Goal: Task Accomplishment & Management: Manage account settings

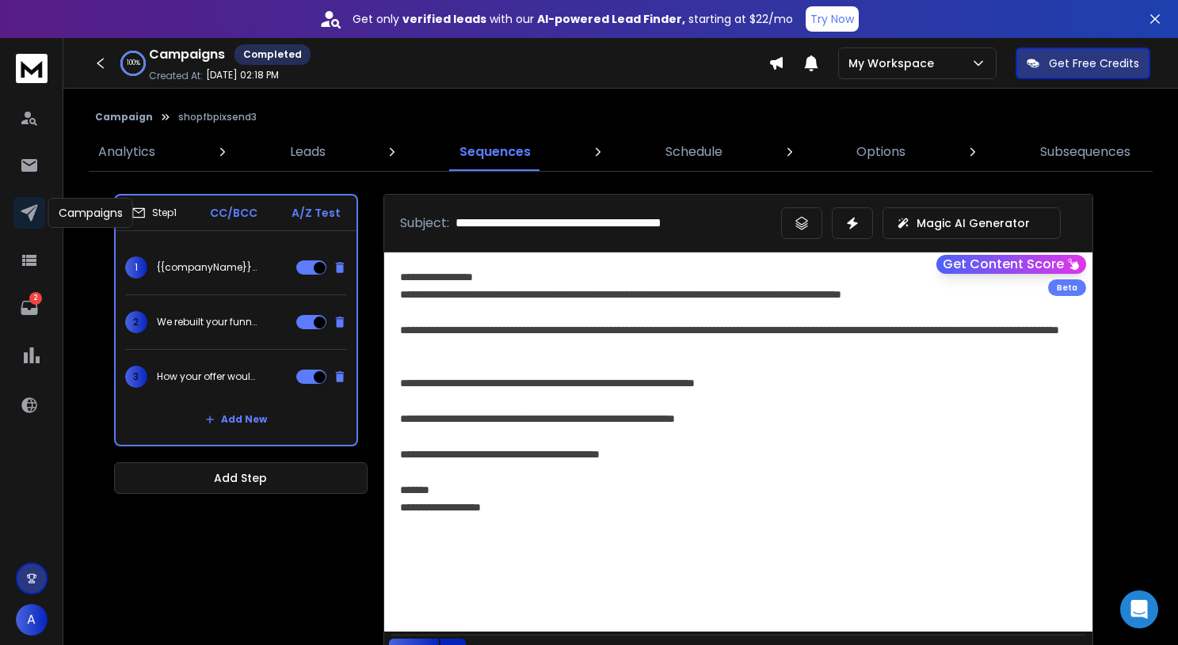
click at [36, 217] on icon at bounding box center [29, 213] width 19 height 19
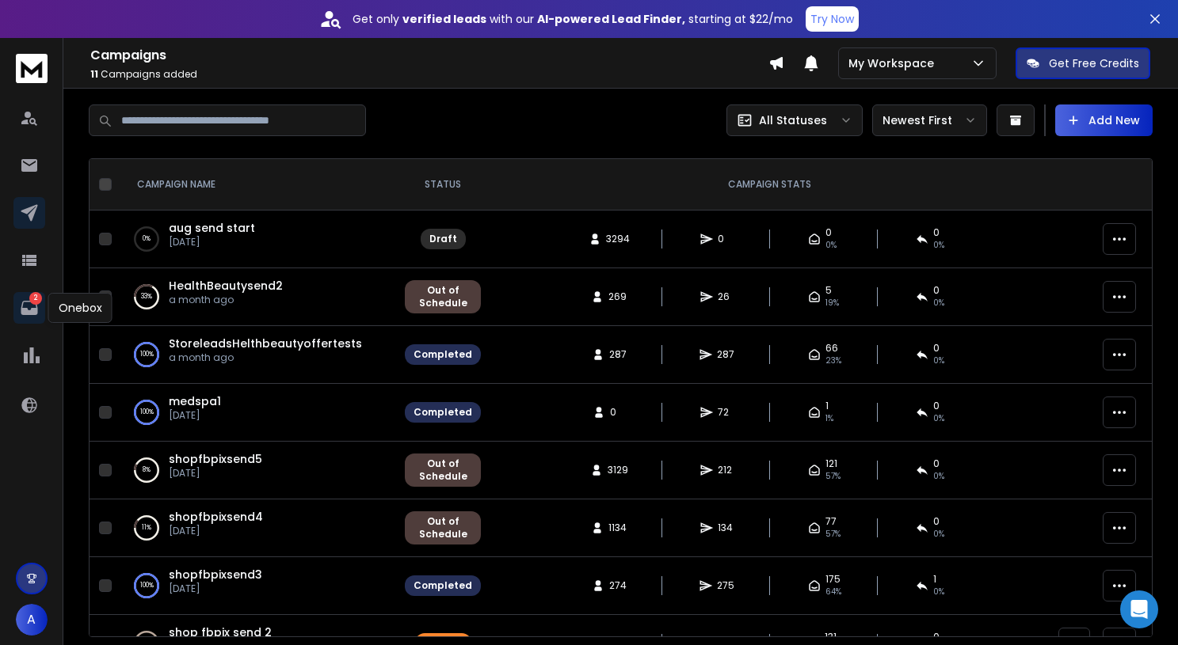
click at [30, 314] on icon at bounding box center [29, 308] width 17 height 14
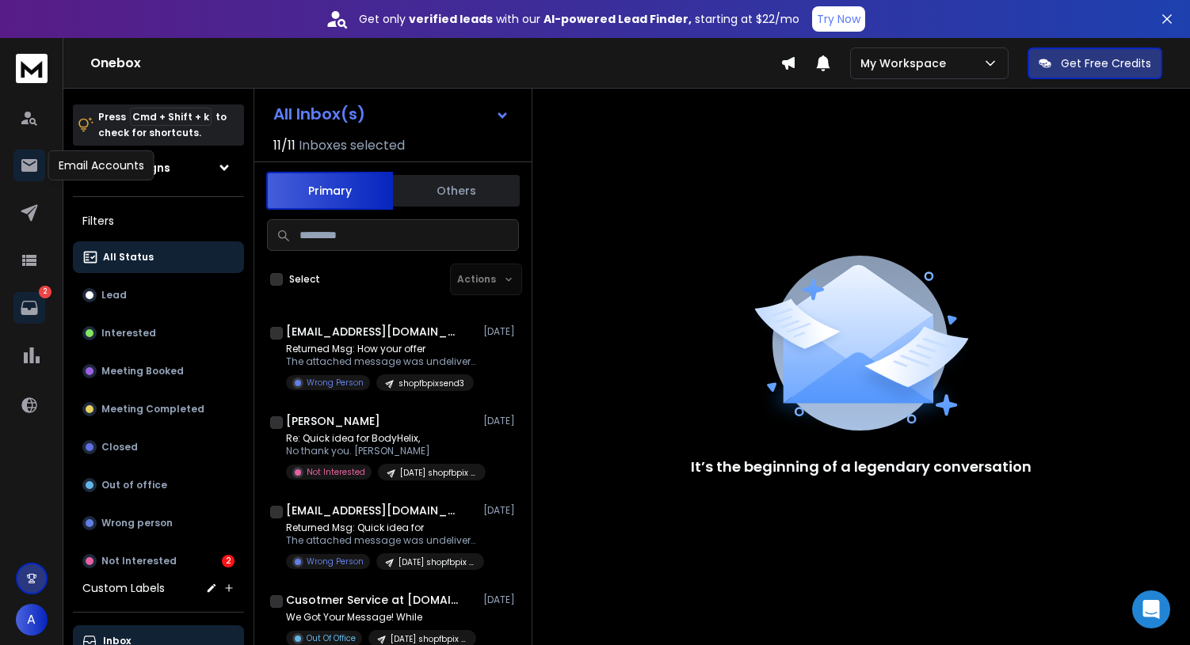
click at [25, 164] on icon at bounding box center [29, 165] width 16 height 13
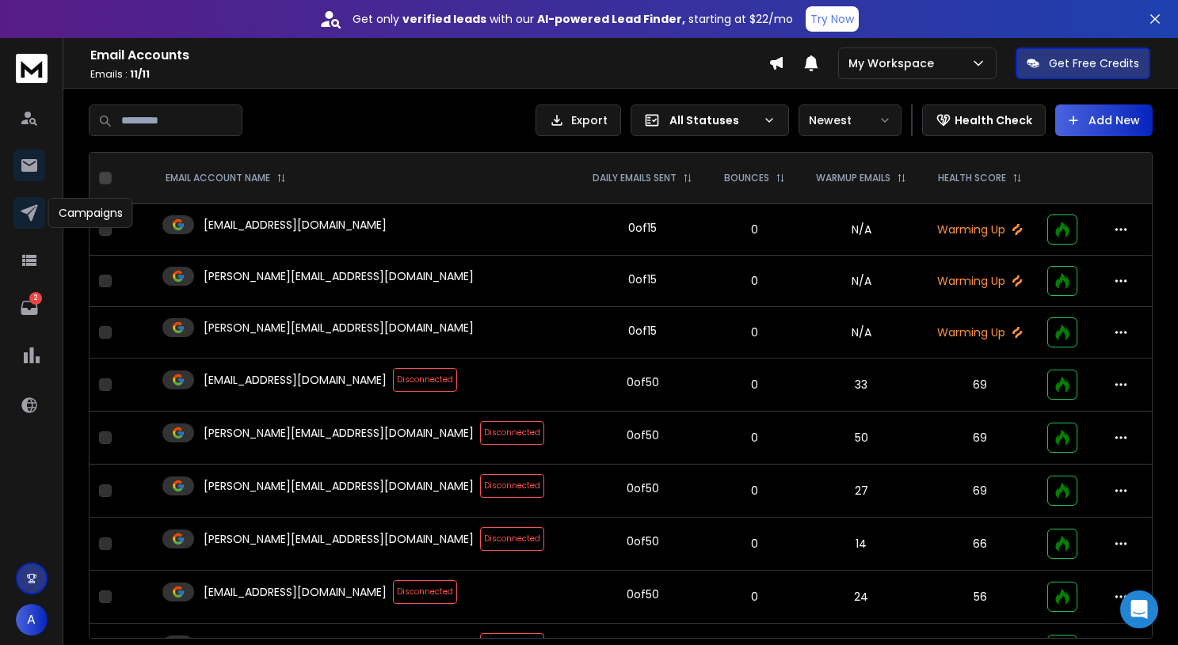
click at [34, 213] on icon at bounding box center [29, 213] width 19 height 19
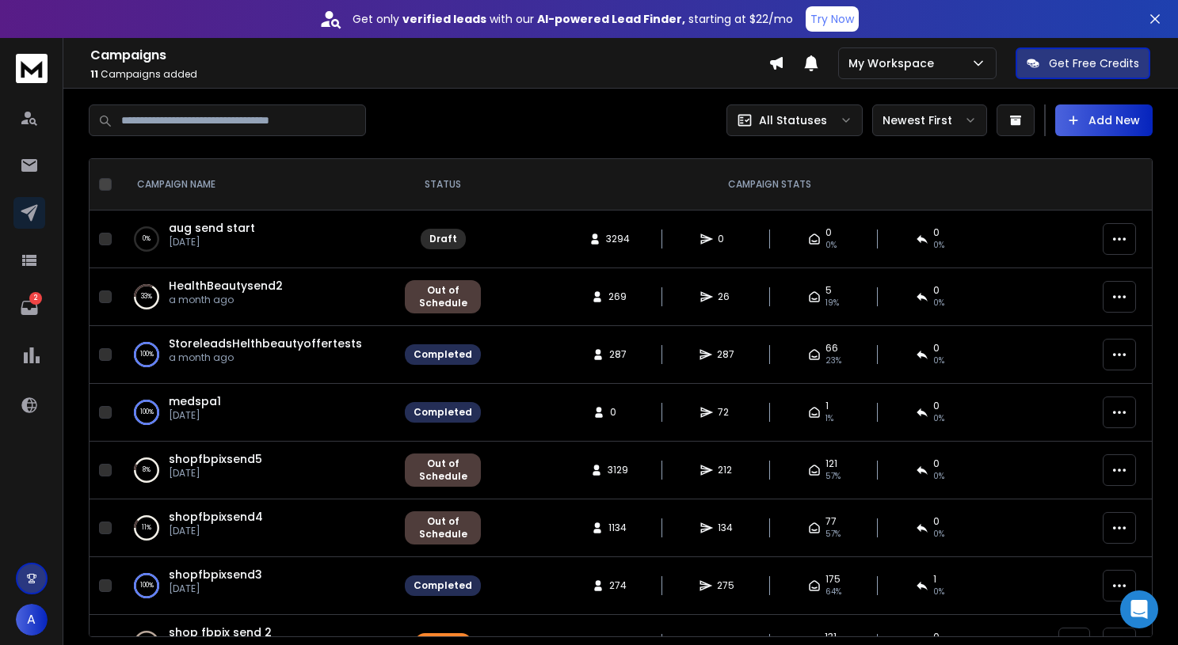
click at [234, 224] on span "aug send start" at bounding box center [212, 228] width 86 height 16
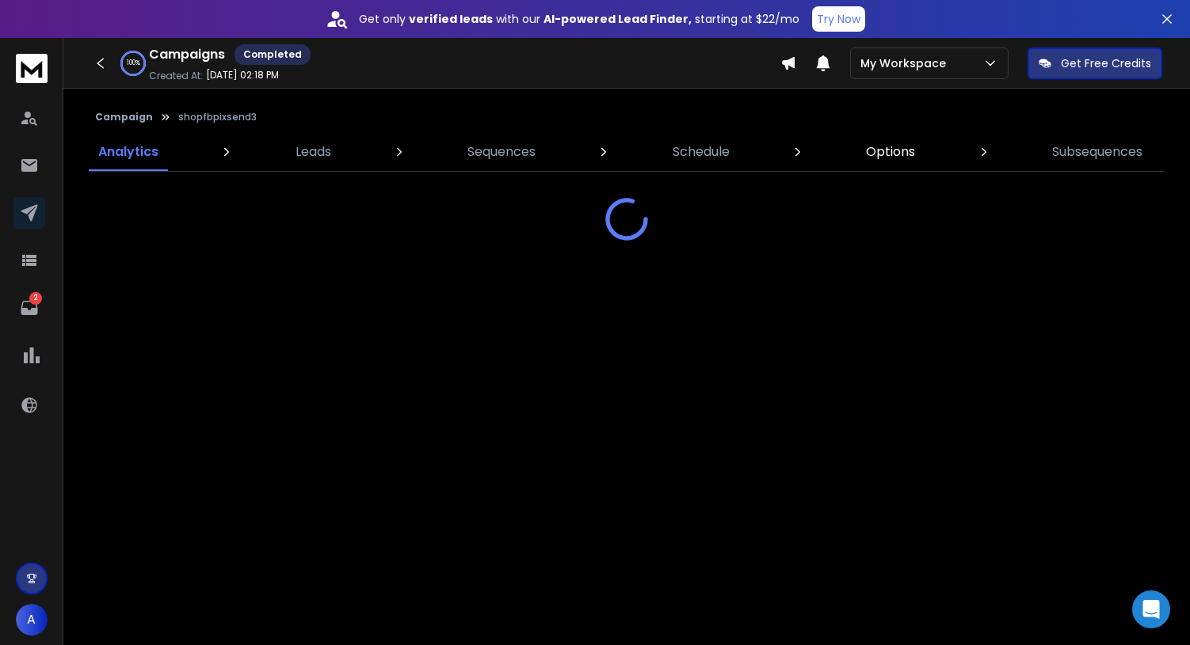
click at [901, 150] on p "Options" at bounding box center [890, 152] width 49 height 19
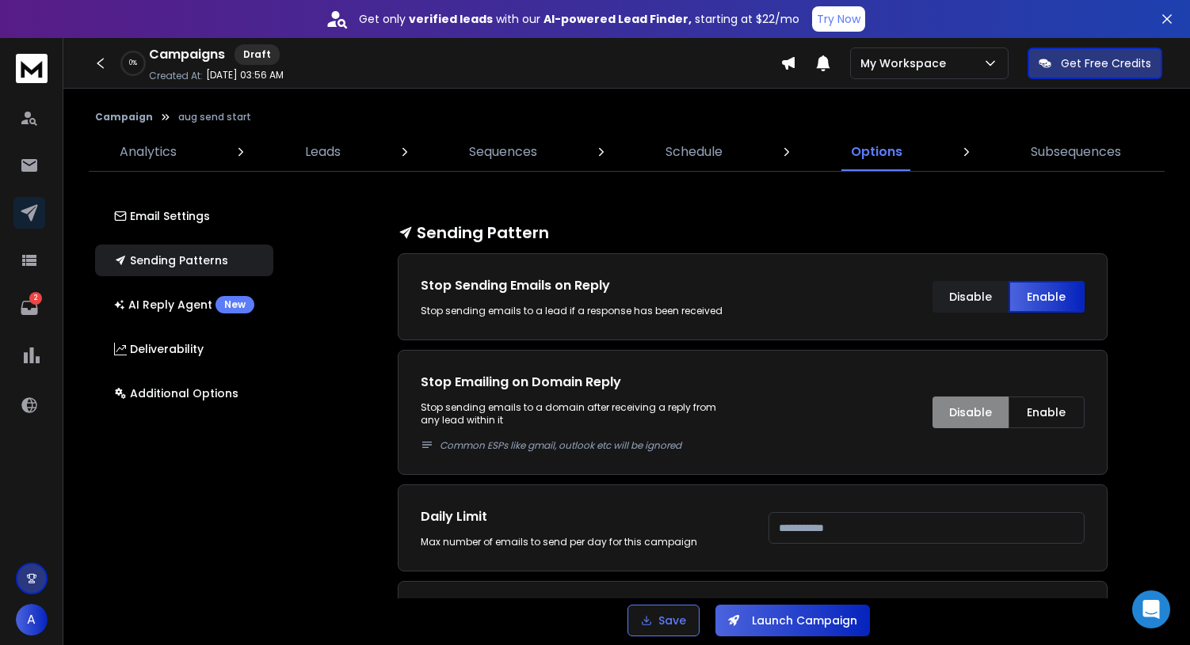
scroll to position [281, 0]
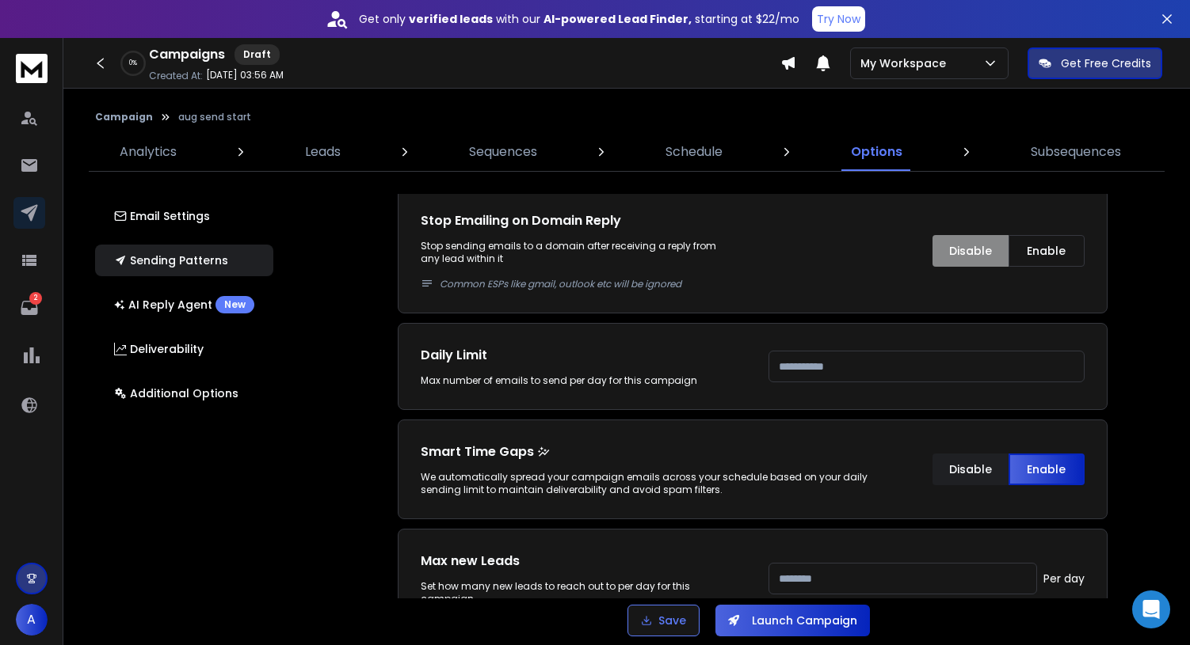
click at [805, 370] on input "***" at bounding box center [926, 367] width 316 height 32
click at [775, 364] on input "**" at bounding box center [926, 367] width 316 height 32
type input "**"
click at [695, 324] on div "Daily Limit Max number of emails to send per day for this campaign **" at bounding box center [753, 366] width 710 height 87
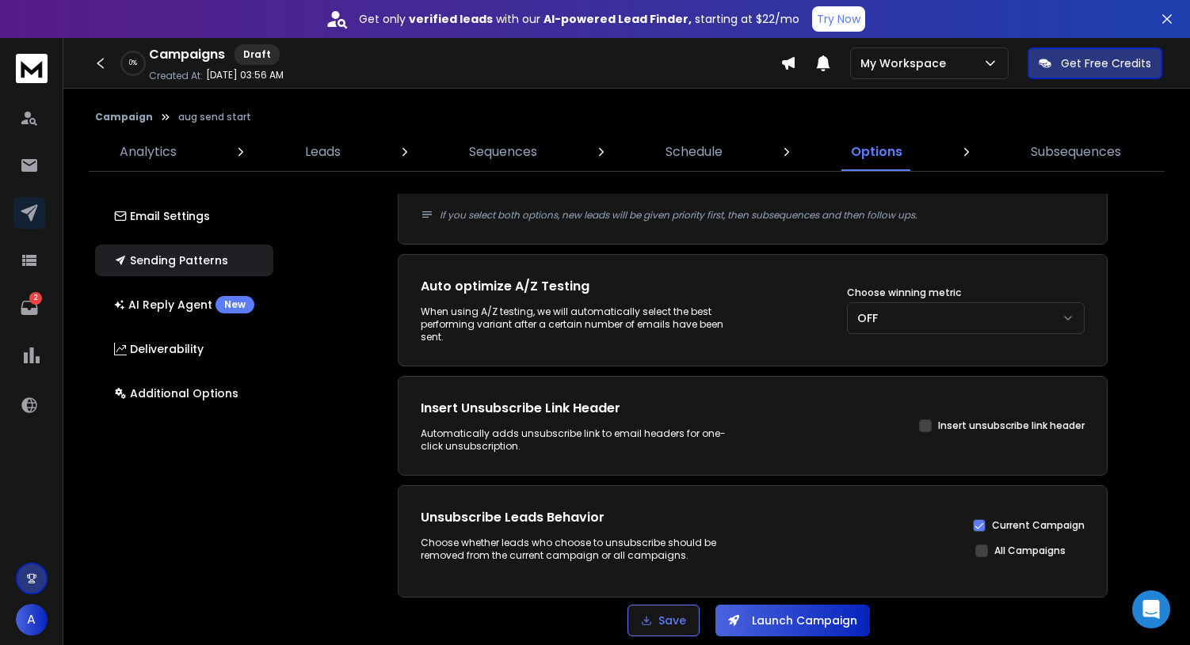
scroll to position [883, 0]
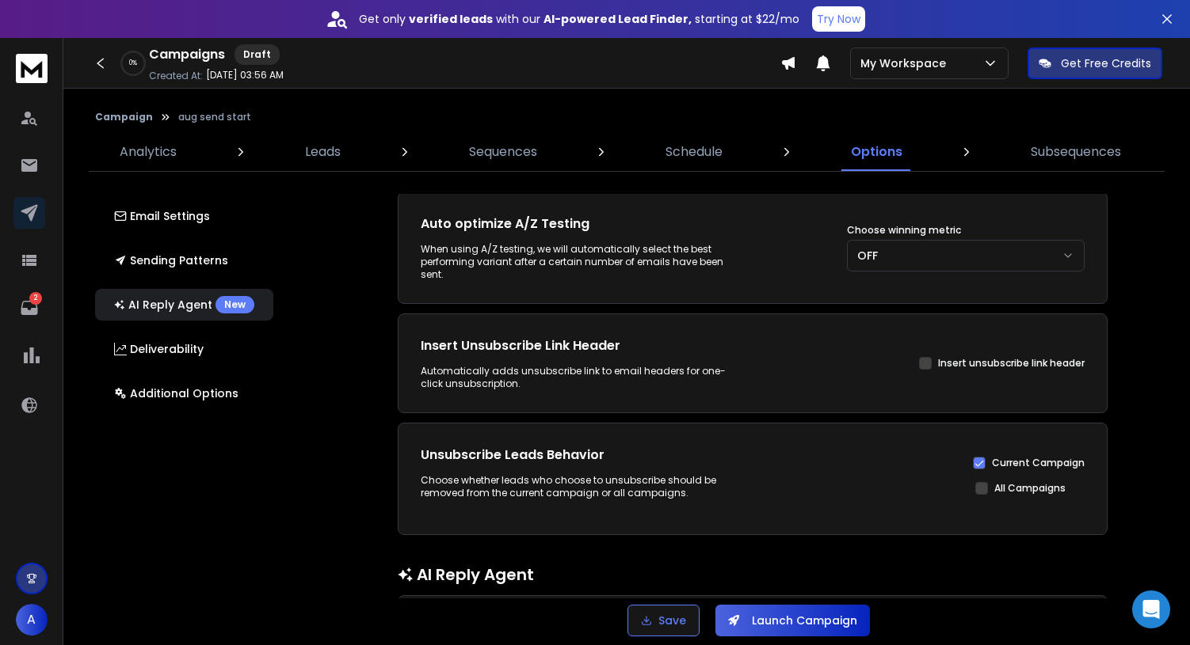
click at [979, 491] on button "All Campaigns" at bounding box center [981, 488] width 13 height 13
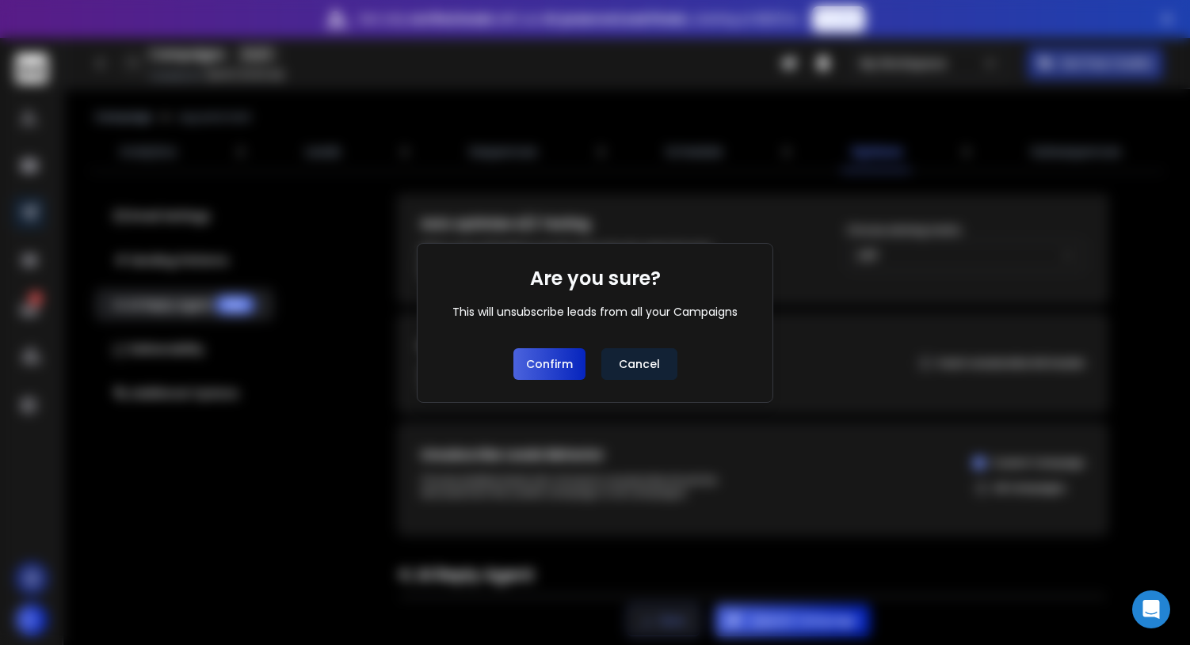
click at [644, 371] on button "Cancel" at bounding box center [639, 364] width 76 height 32
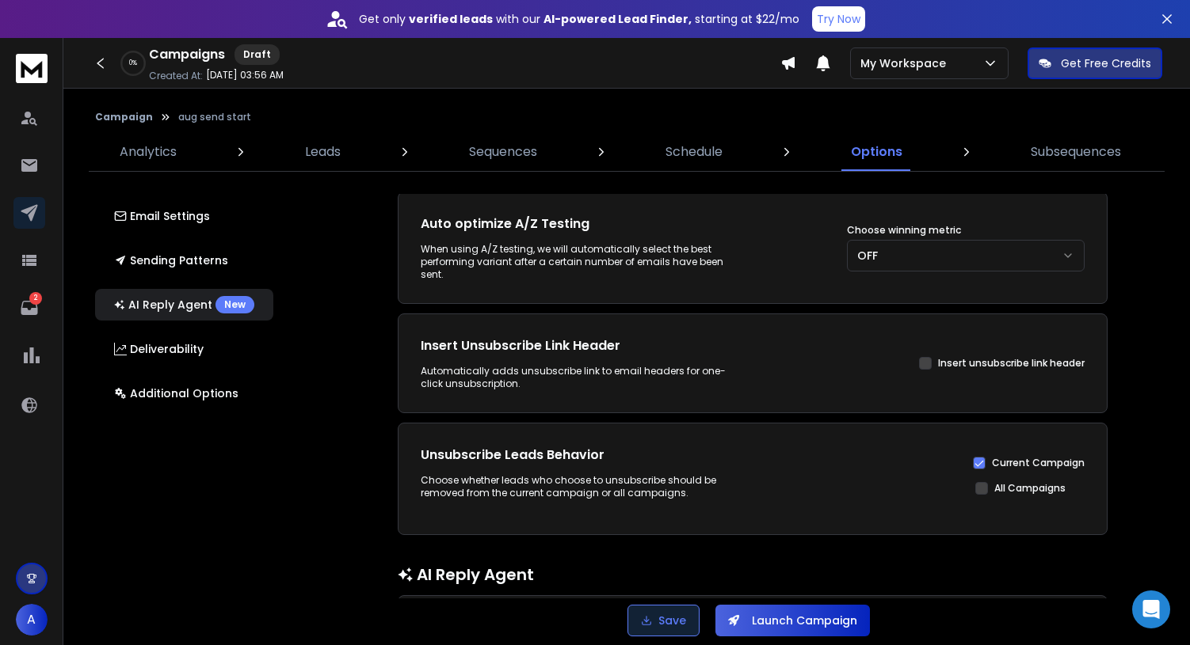
click at [657, 614] on button "Save" at bounding box center [663, 621] width 72 height 32
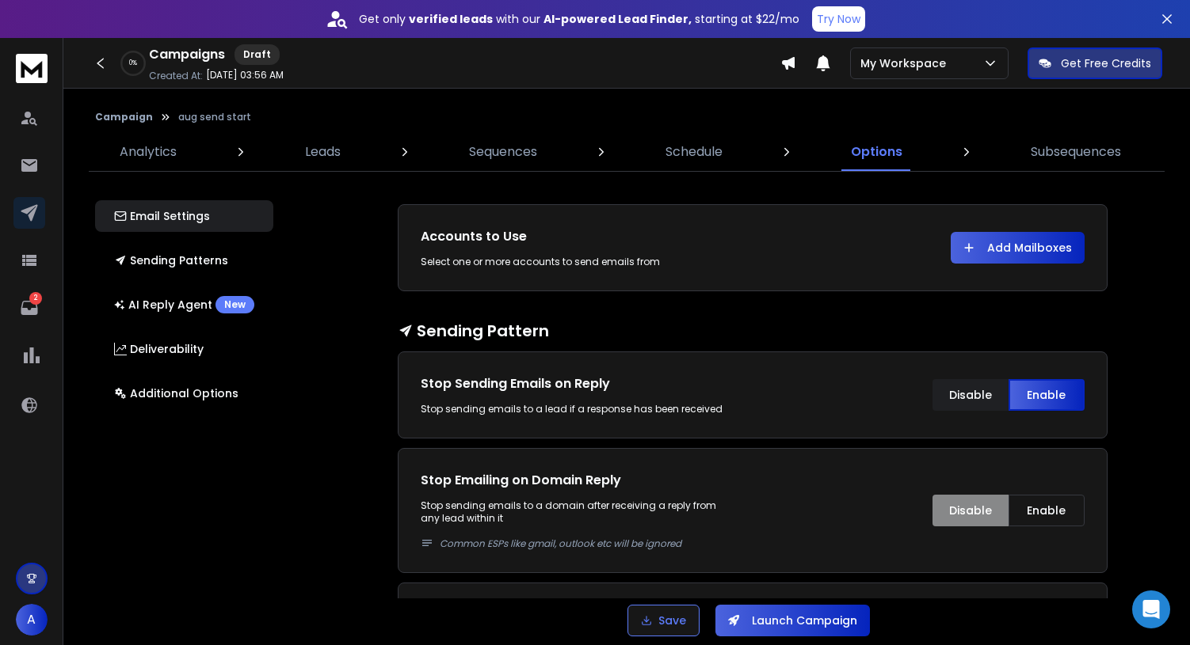
scroll to position [0, 0]
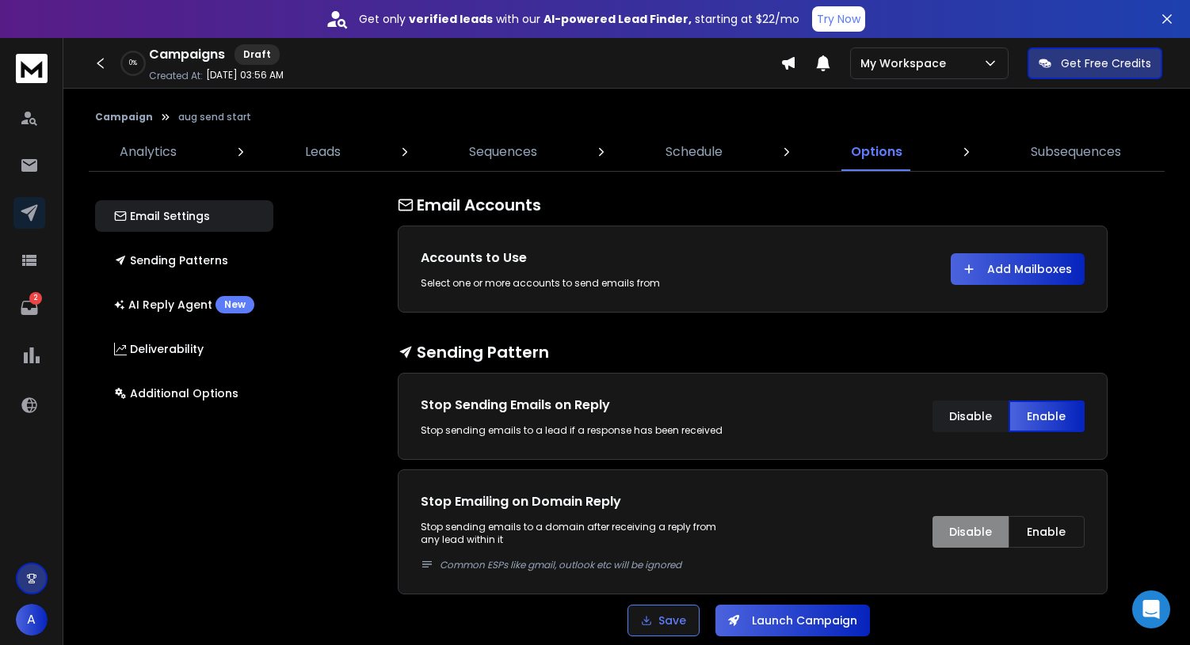
click at [988, 262] on button "Add Mailboxes" at bounding box center [1017, 269] width 134 height 32
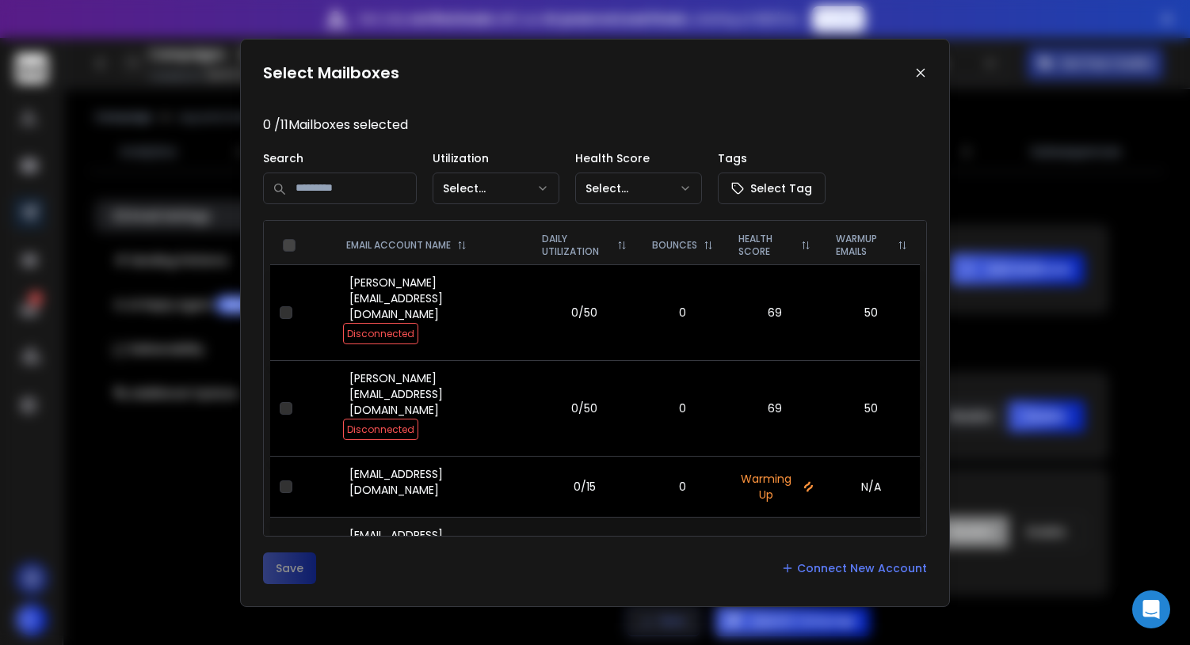
click at [284, 542] on button "button" at bounding box center [286, 548] width 13 height 13
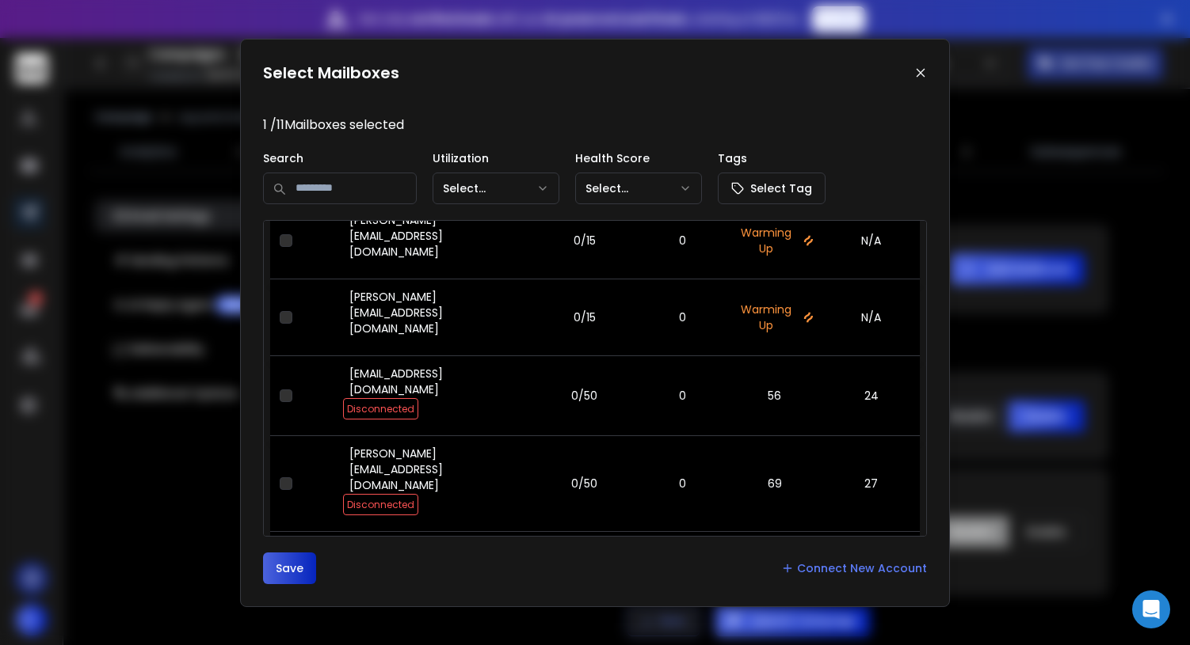
scroll to position [377, 0]
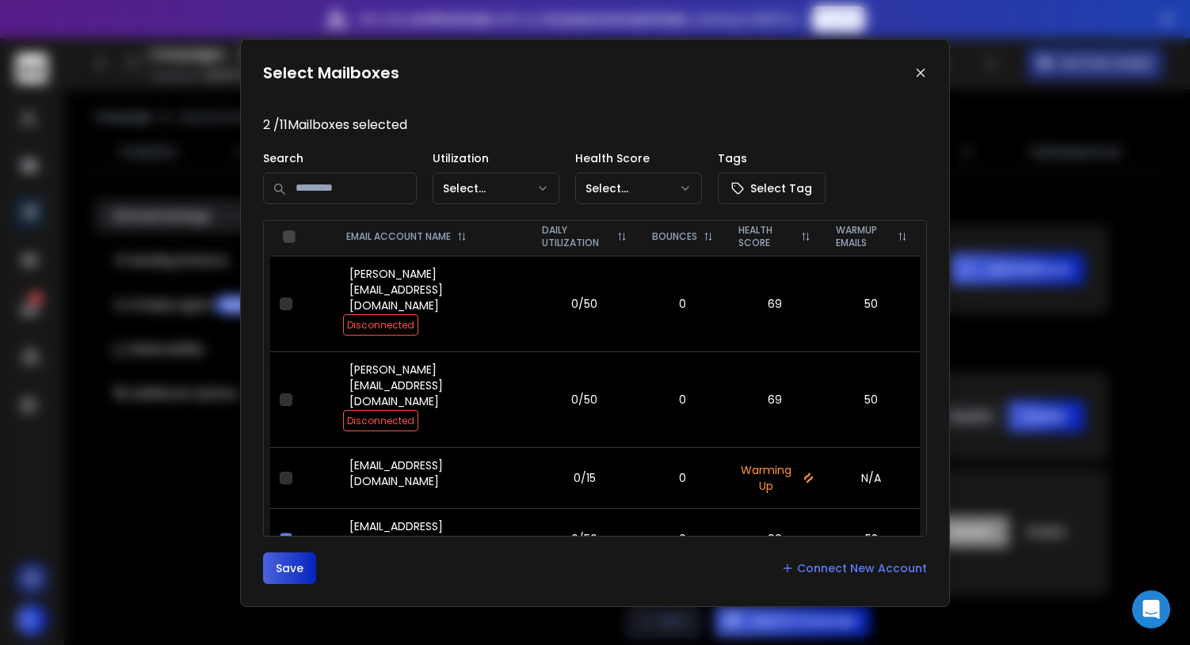
scroll to position [0, 0]
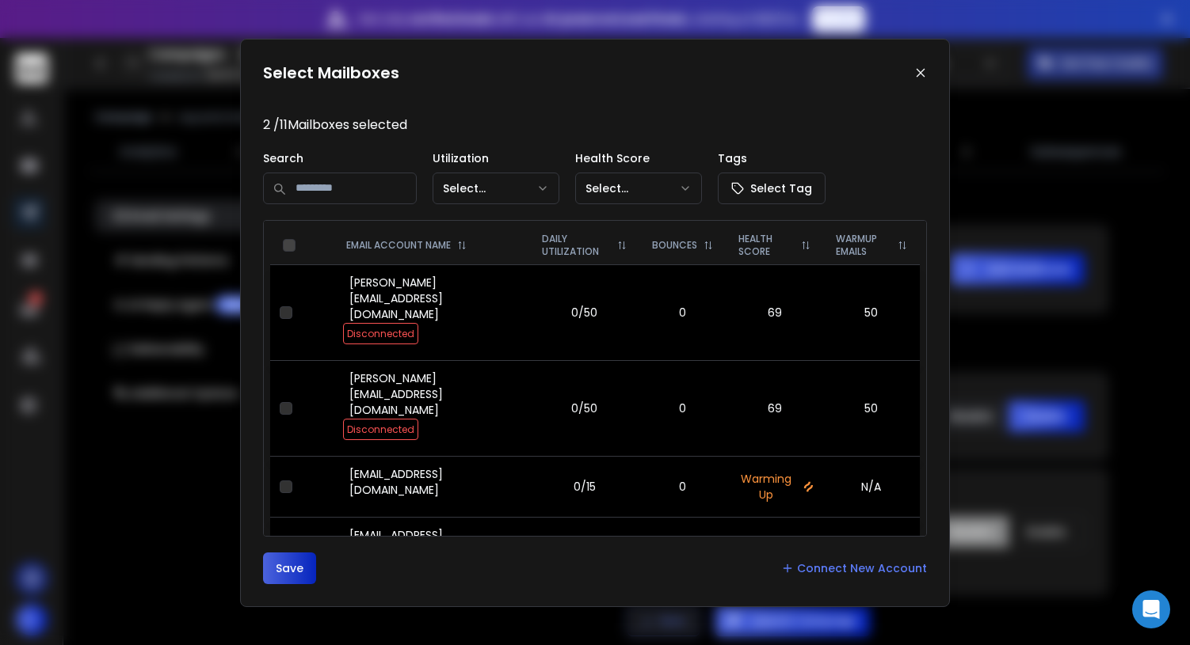
click at [291, 573] on button "Save" at bounding box center [289, 569] width 53 height 32
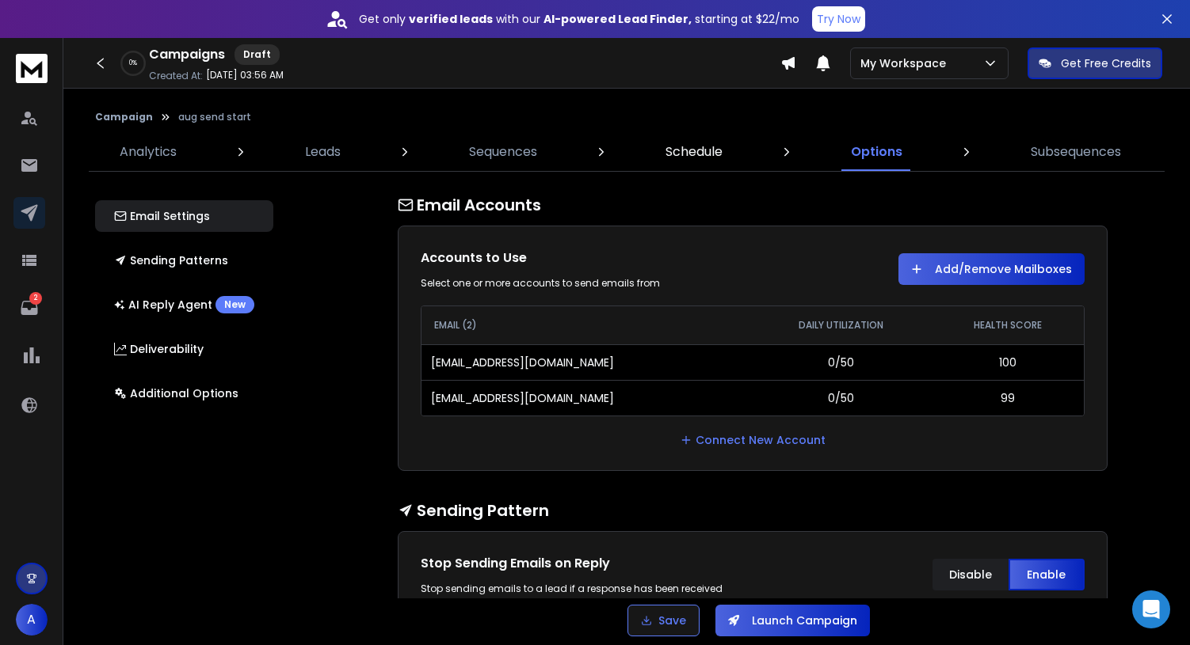
click at [687, 146] on p "Schedule" at bounding box center [693, 152] width 57 height 19
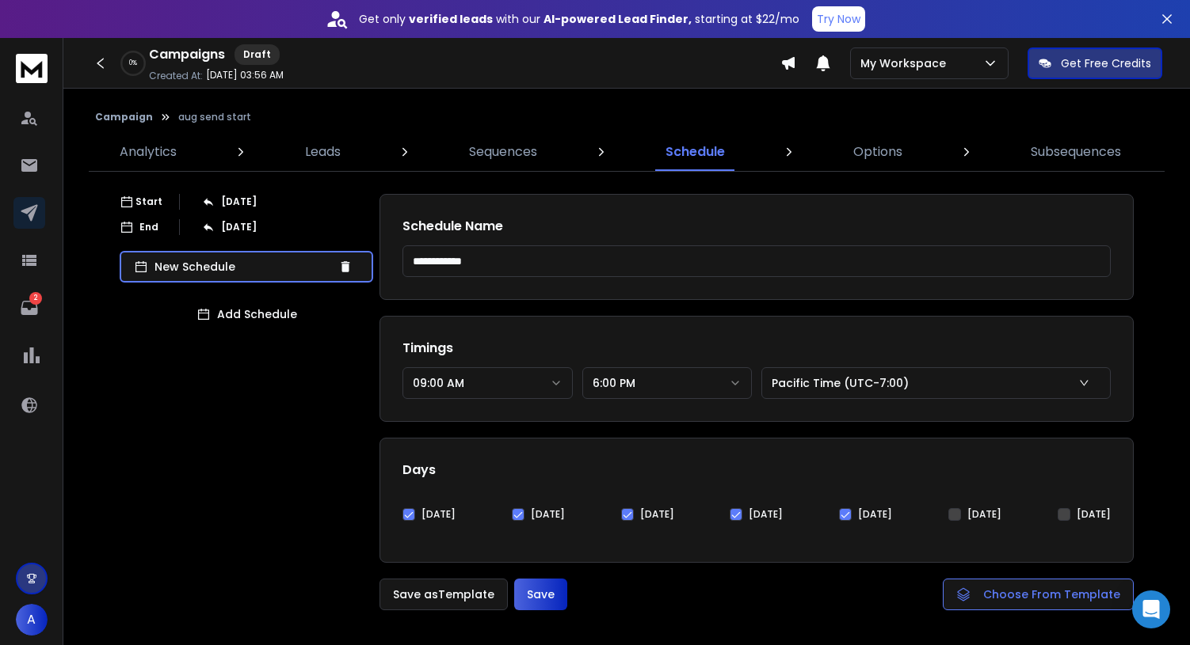
click at [257, 227] on p "[DATE]" at bounding box center [239, 227] width 36 height 13
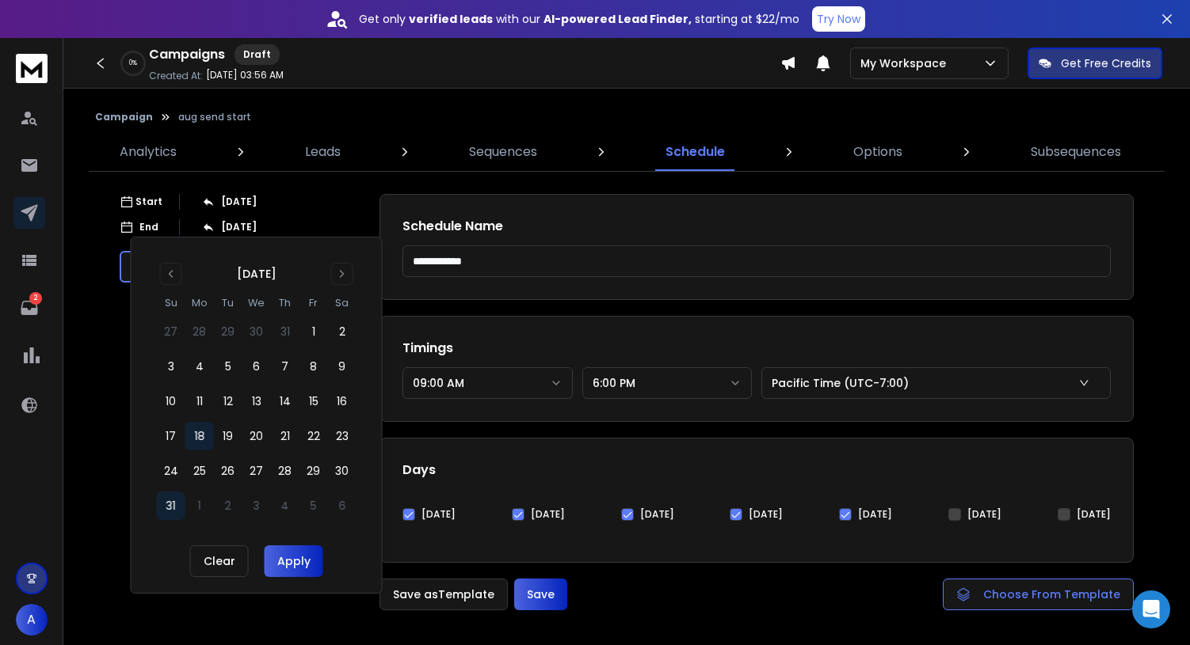
click at [169, 501] on button "31" at bounding box center [171, 506] width 29 height 29
click at [298, 559] on button "Apply" at bounding box center [294, 562] width 59 height 32
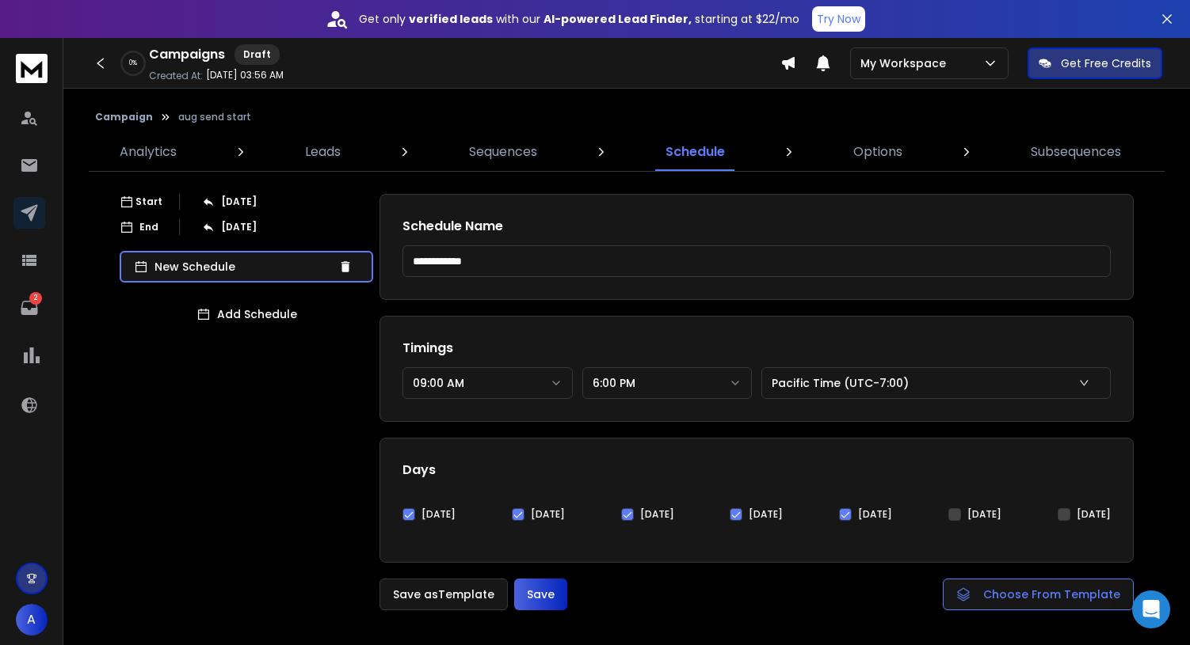
click at [551, 385] on icon "button" at bounding box center [556, 383] width 13 height 13
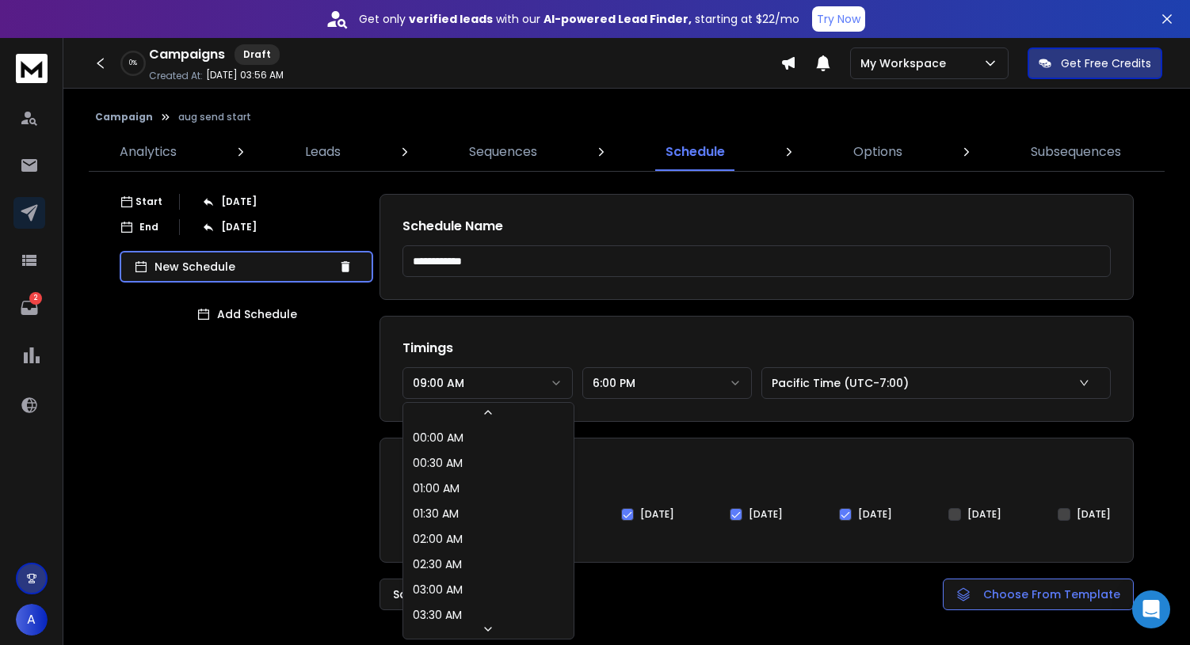
scroll to position [287, 0]
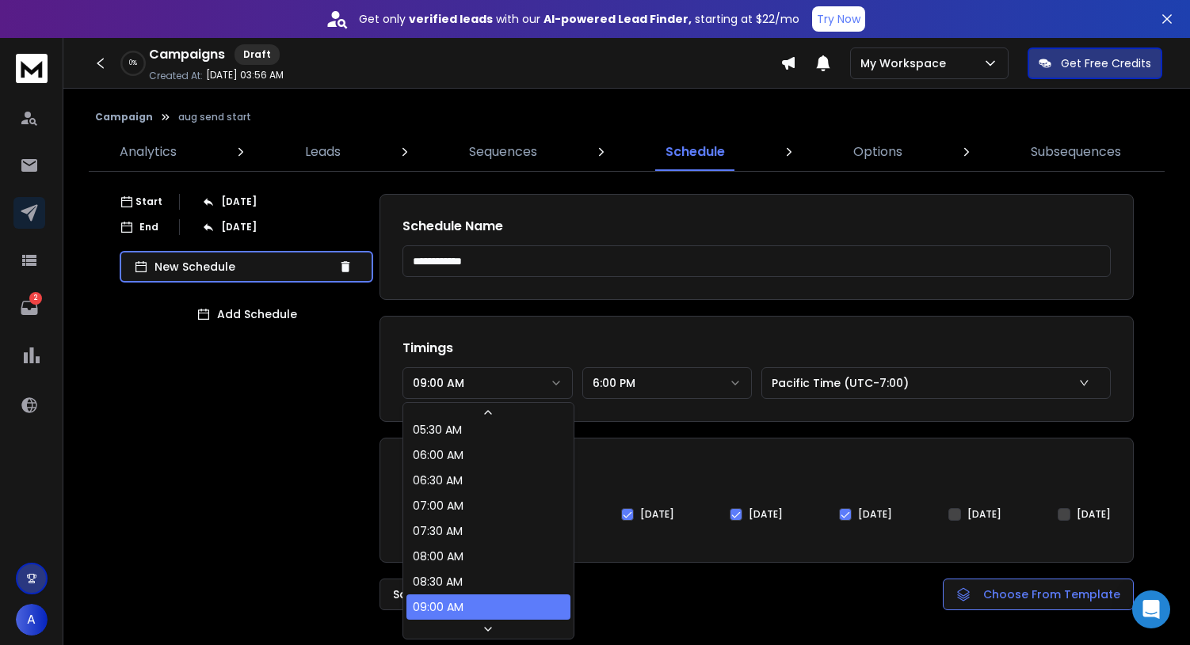
select select "********"
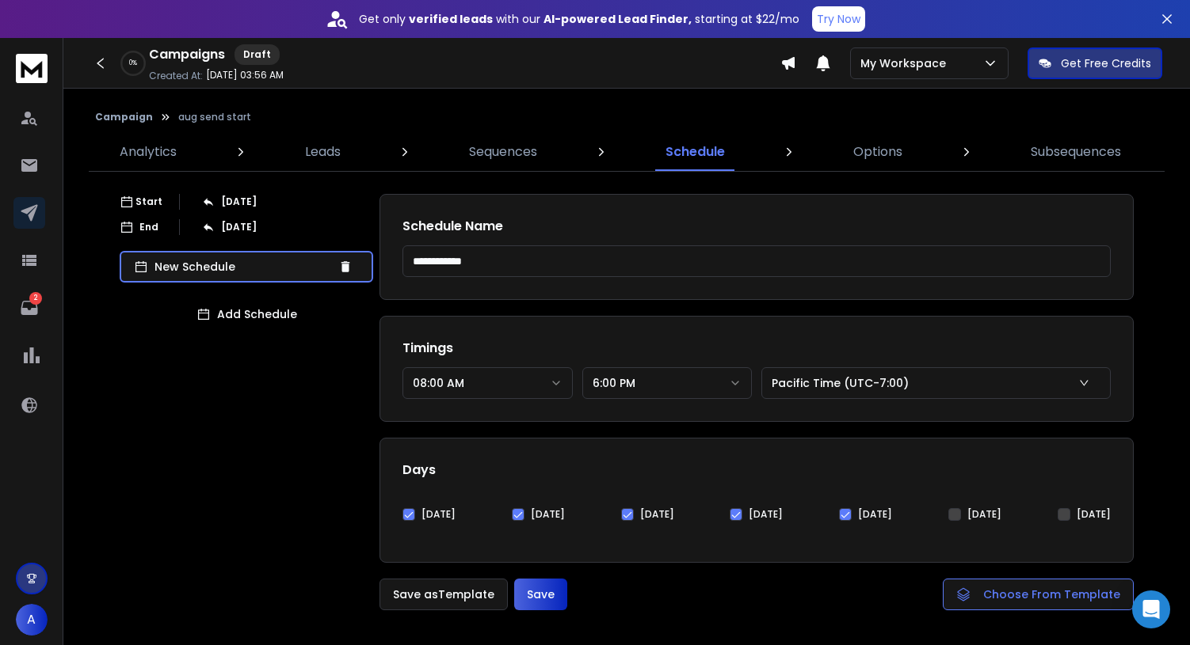
click at [684, 383] on button "6:00 PM" at bounding box center [667, 383] width 170 height 32
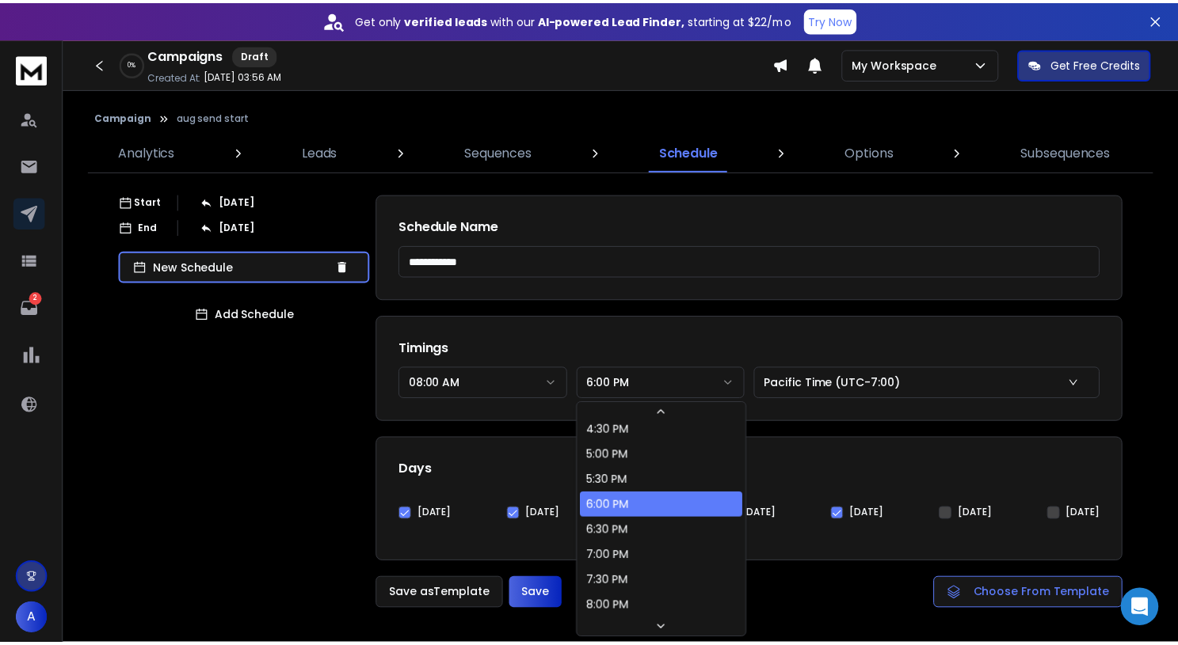
scroll to position [421, 0]
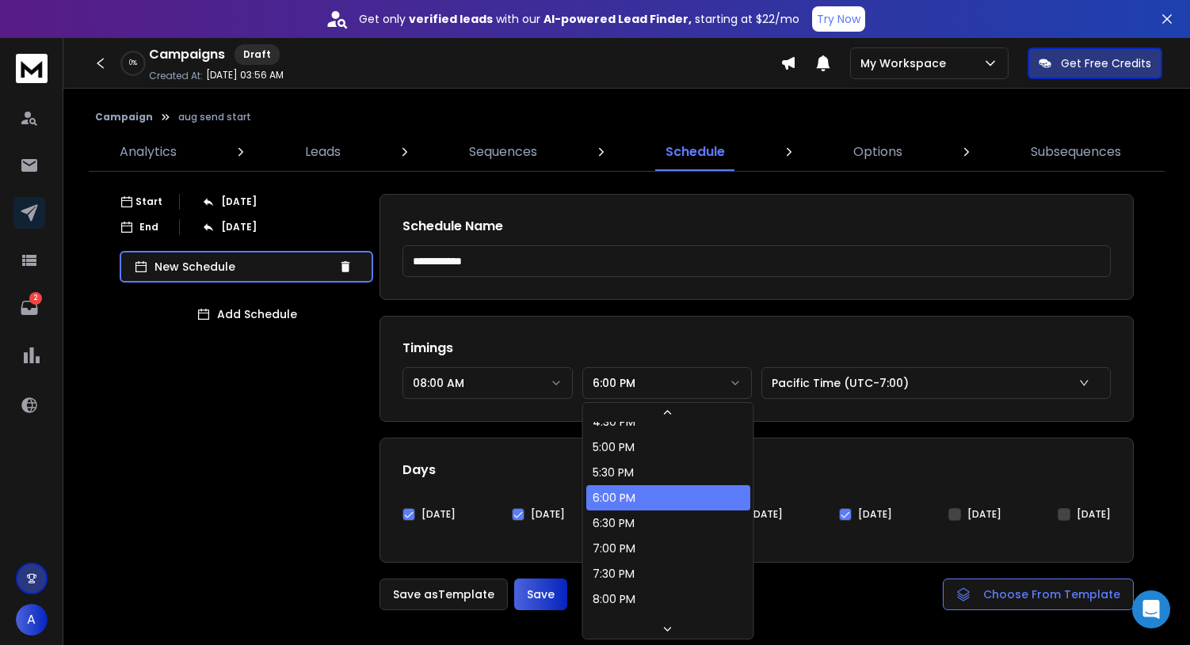
select select "********"
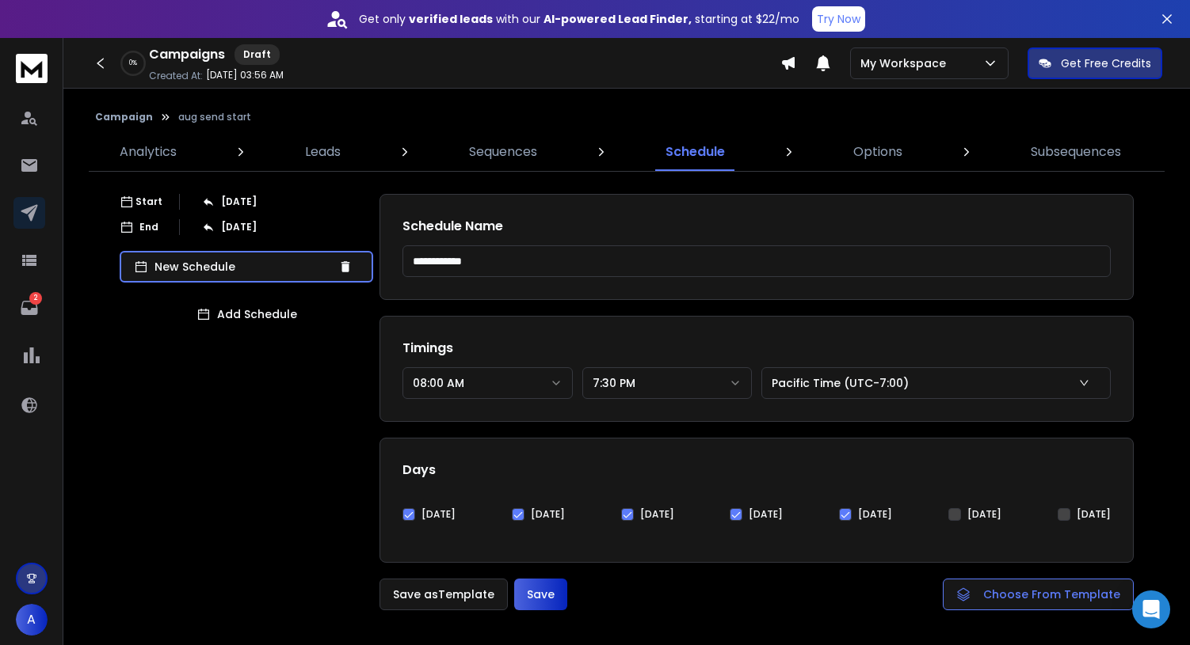
click at [577, 430] on div "**********" at bounding box center [756, 402] width 754 height 417
click at [542, 605] on button "Save" at bounding box center [540, 595] width 53 height 32
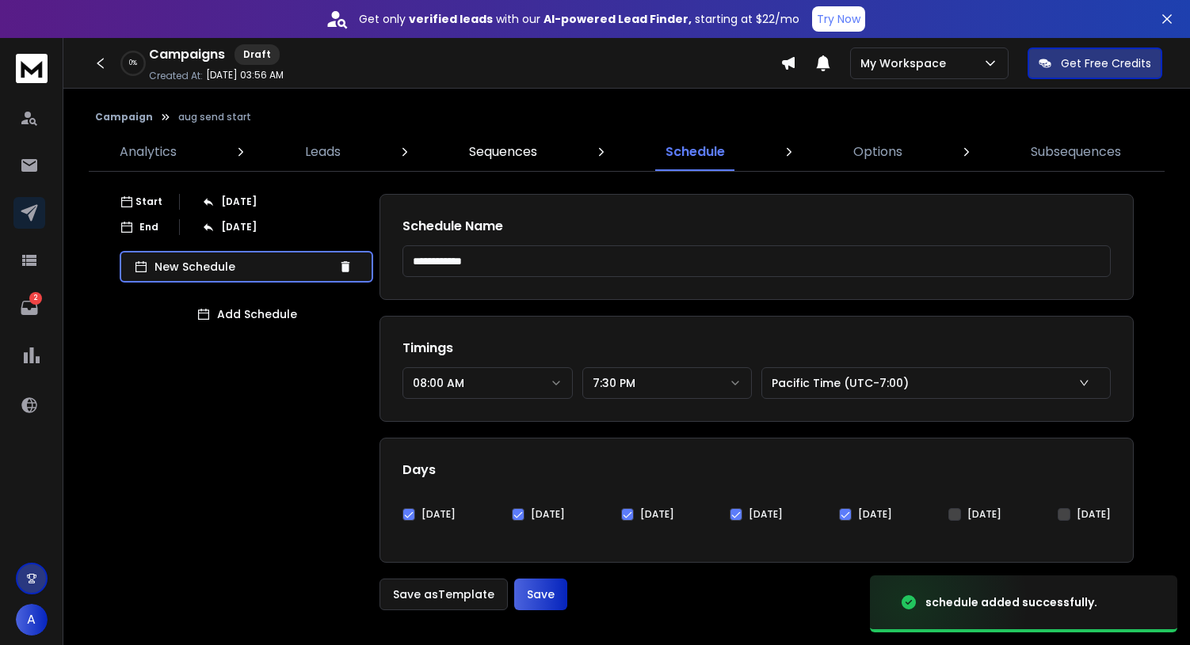
click at [524, 154] on p "Sequences" at bounding box center [503, 152] width 68 height 19
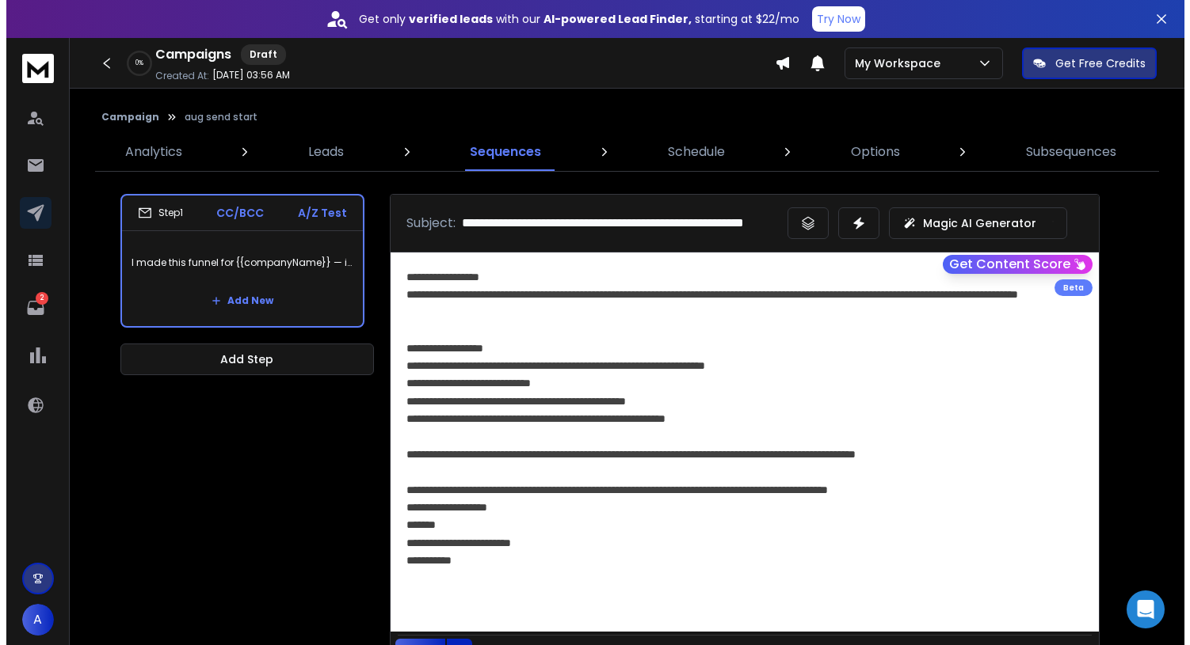
scroll to position [55, 0]
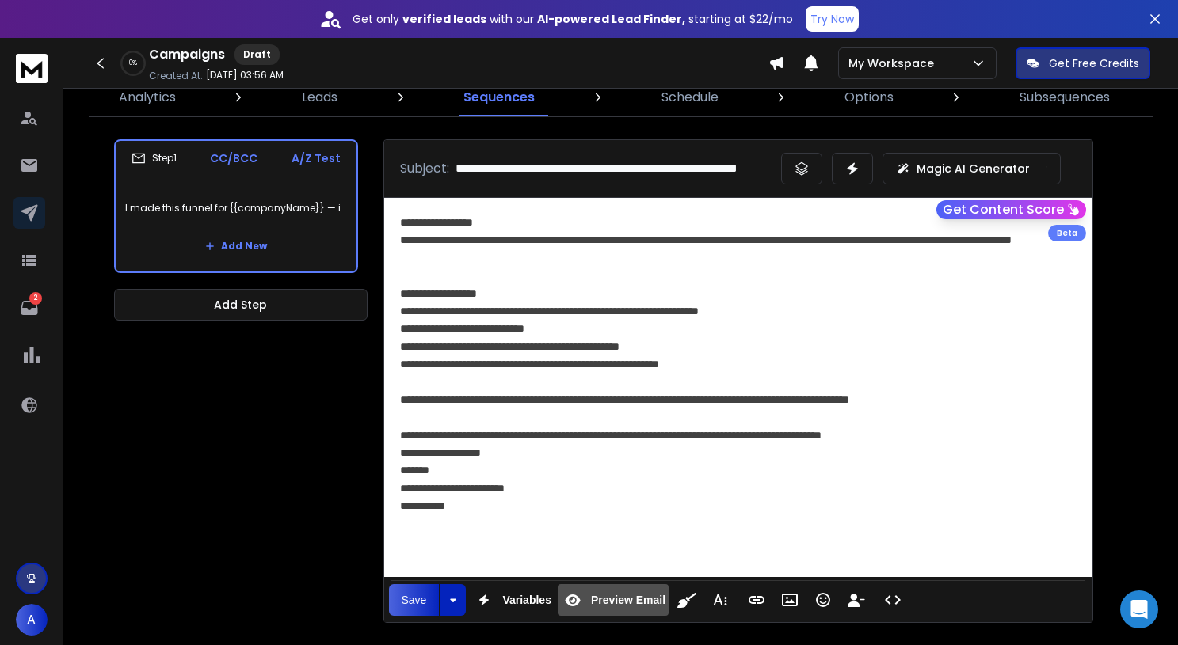
click at [609, 602] on span "Preview Email" at bounding box center [628, 600] width 81 height 13
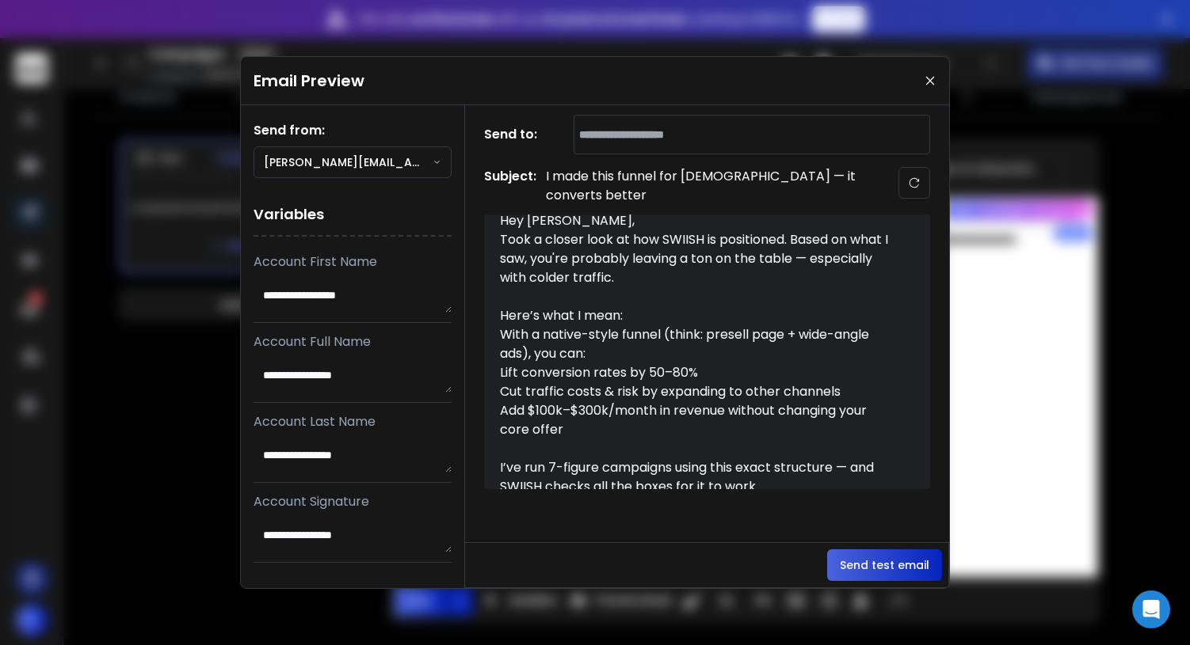
scroll to position [0, 0]
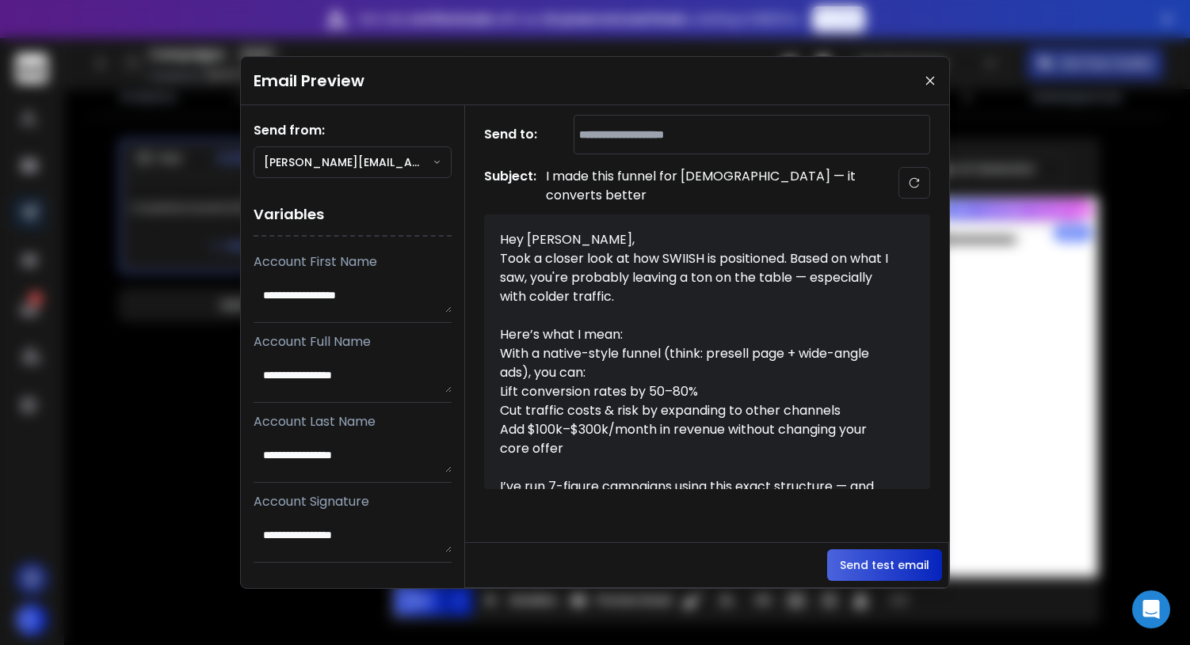
click at [930, 80] on icon at bounding box center [930, 80] width 9 height 9
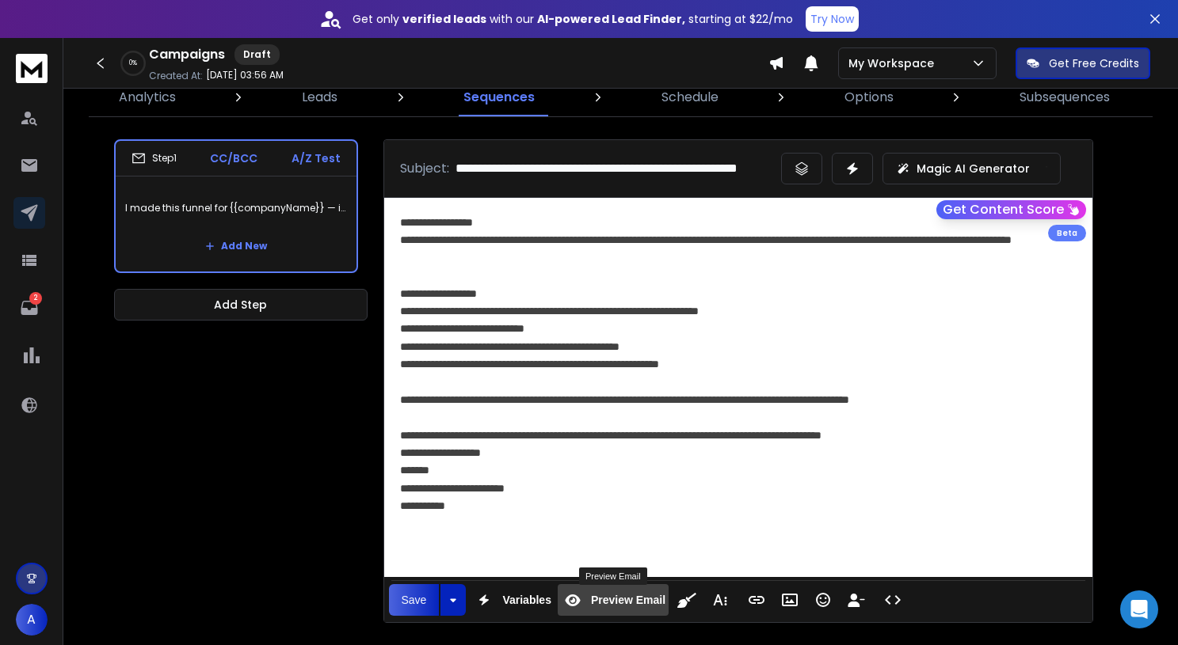
click at [603, 594] on span "Preview Email" at bounding box center [628, 600] width 81 height 13
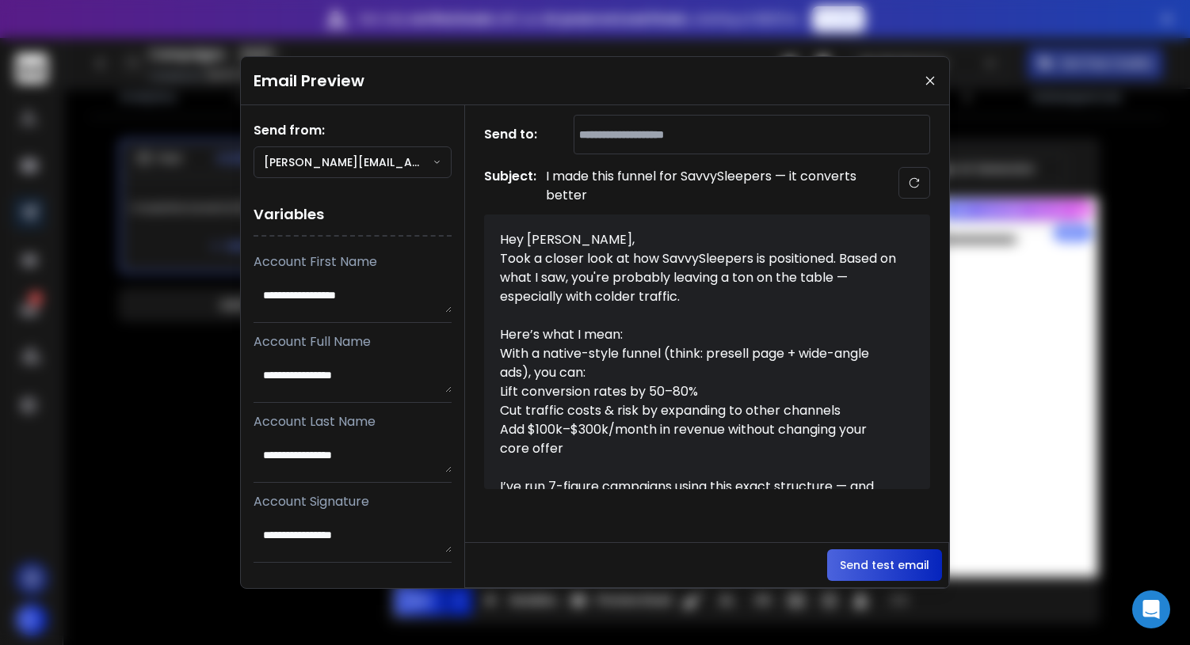
click at [923, 76] on icon at bounding box center [929, 80] width 13 height 13
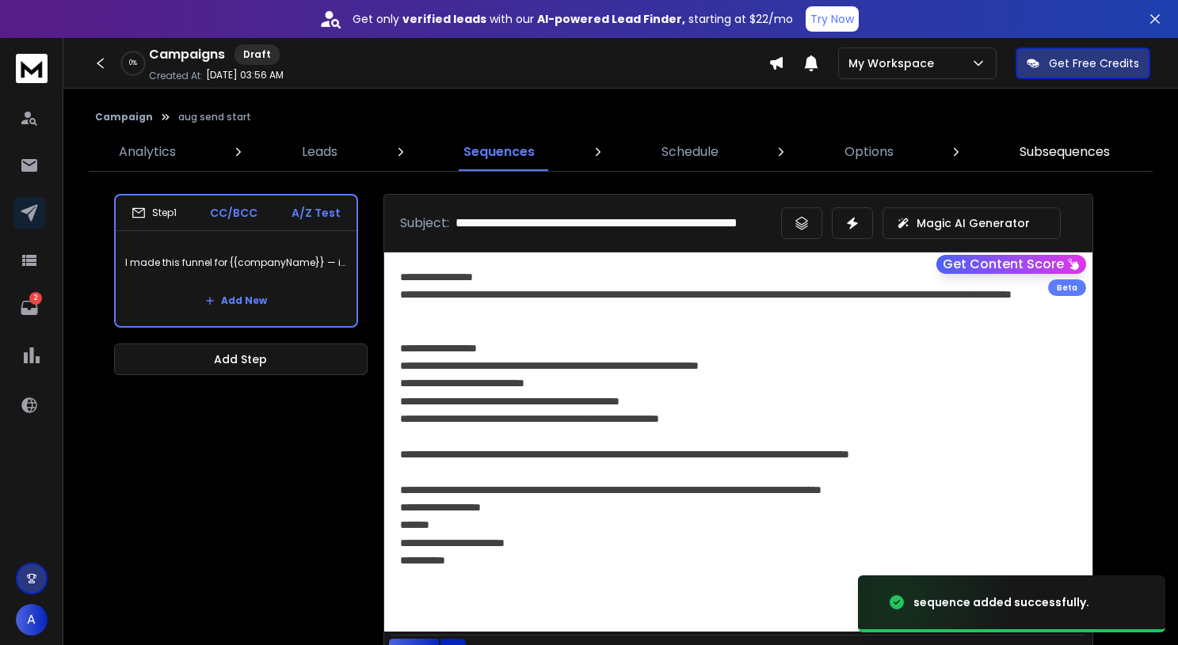
click at [1079, 154] on p "Subsequences" at bounding box center [1064, 152] width 90 height 19
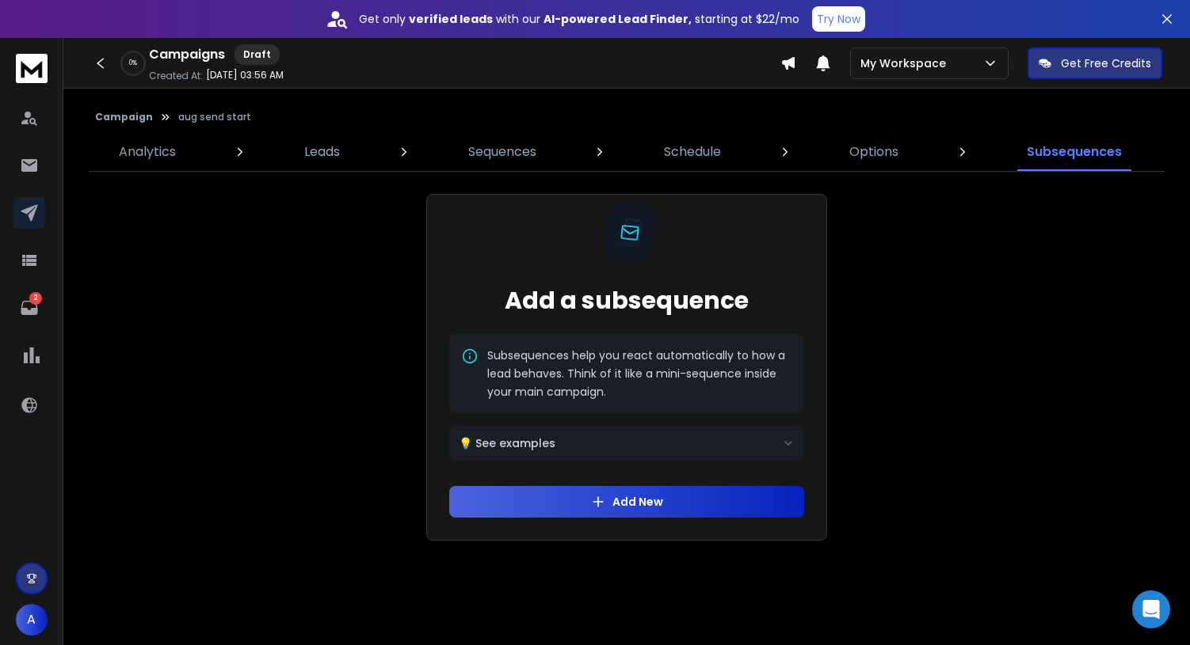
click at [783, 448] on icon at bounding box center [788, 443] width 13 height 13
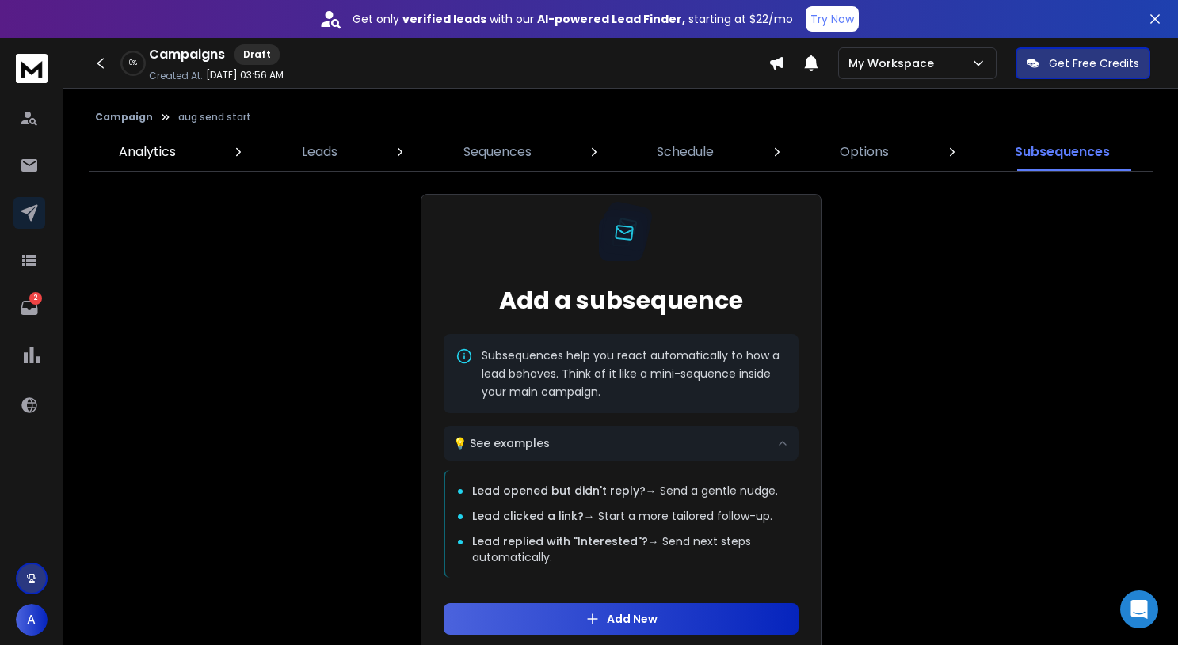
click at [154, 149] on p "Analytics" at bounding box center [147, 152] width 57 height 19
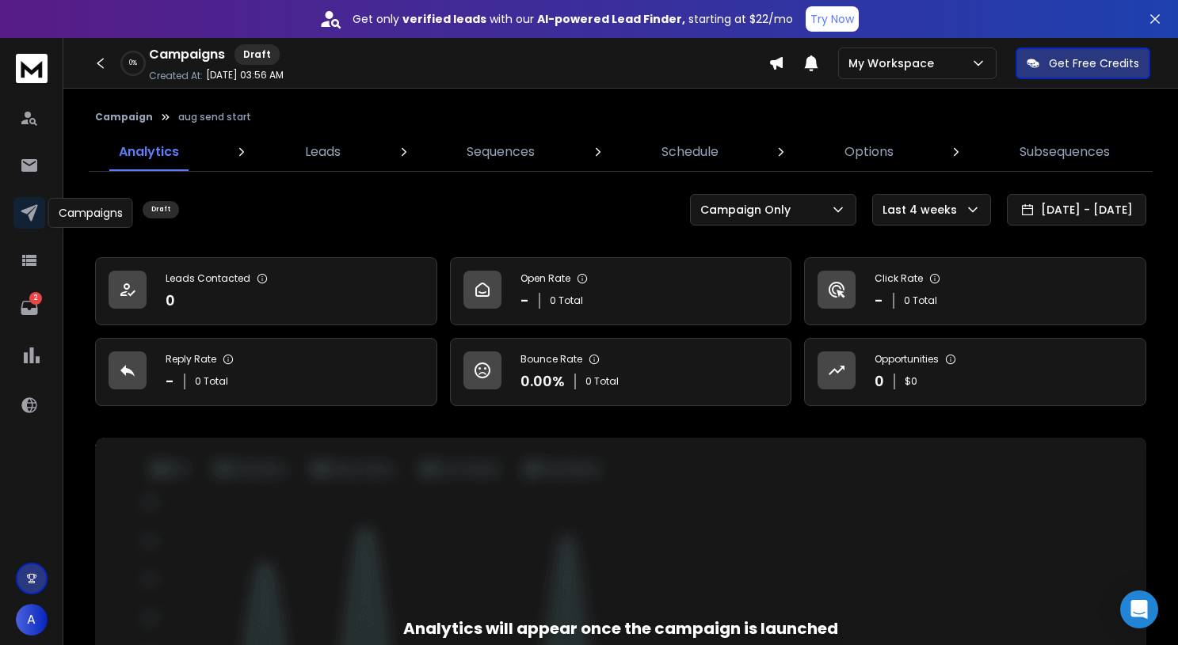
click at [22, 208] on icon at bounding box center [29, 213] width 19 height 19
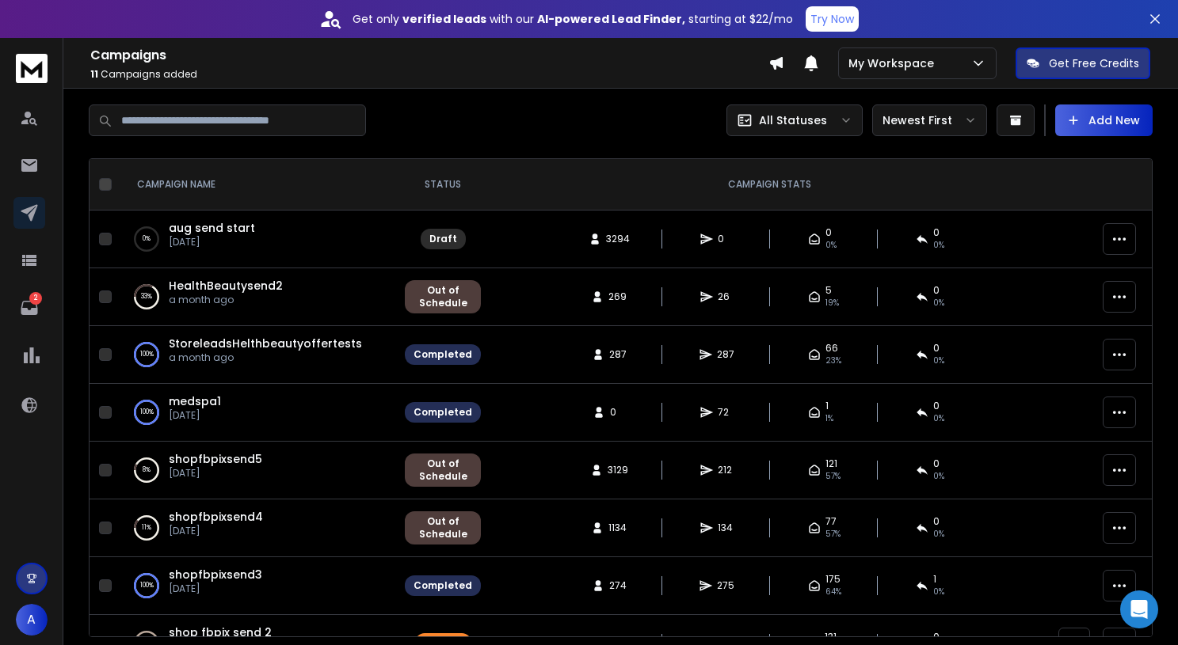
click at [447, 238] on div "Draft" at bounding box center [443, 239] width 28 height 13
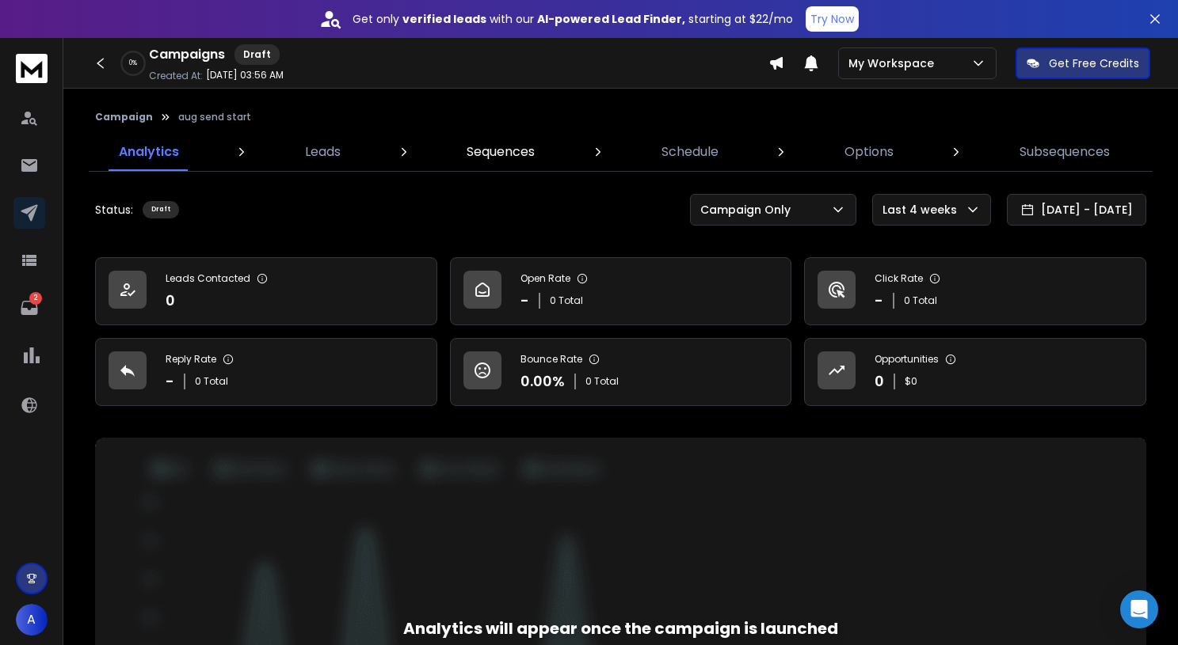
click at [516, 154] on p "Sequences" at bounding box center [500, 152] width 68 height 19
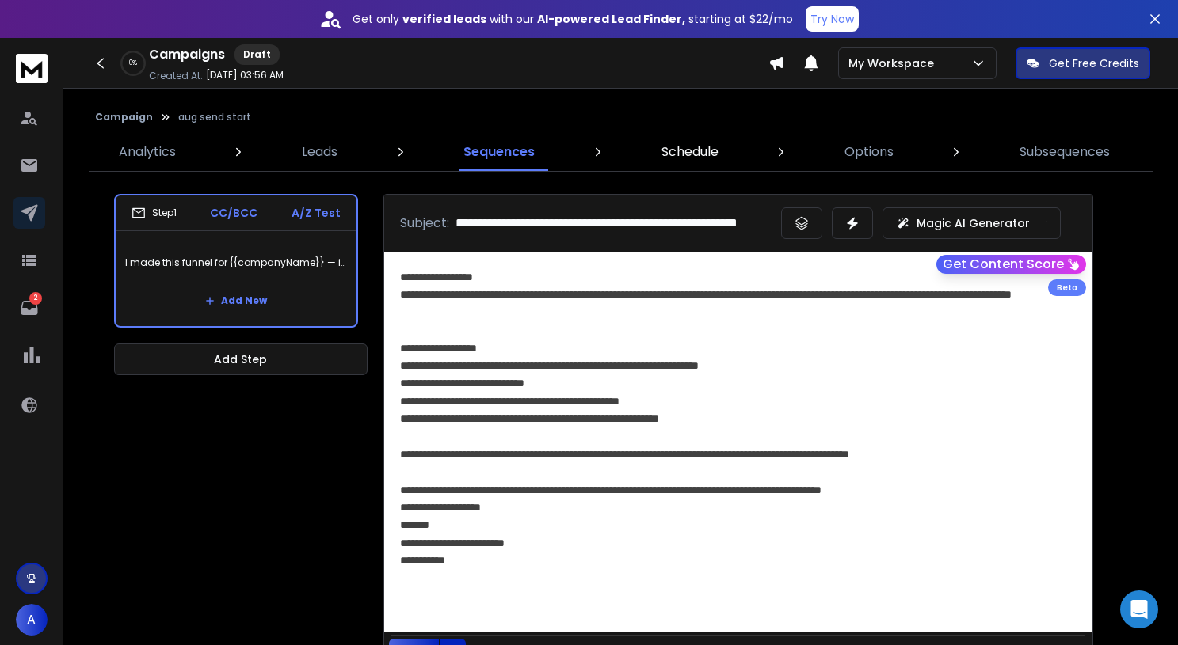
click at [671, 156] on p "Schedule" at bounding box center [689, 152] width 57 height 19
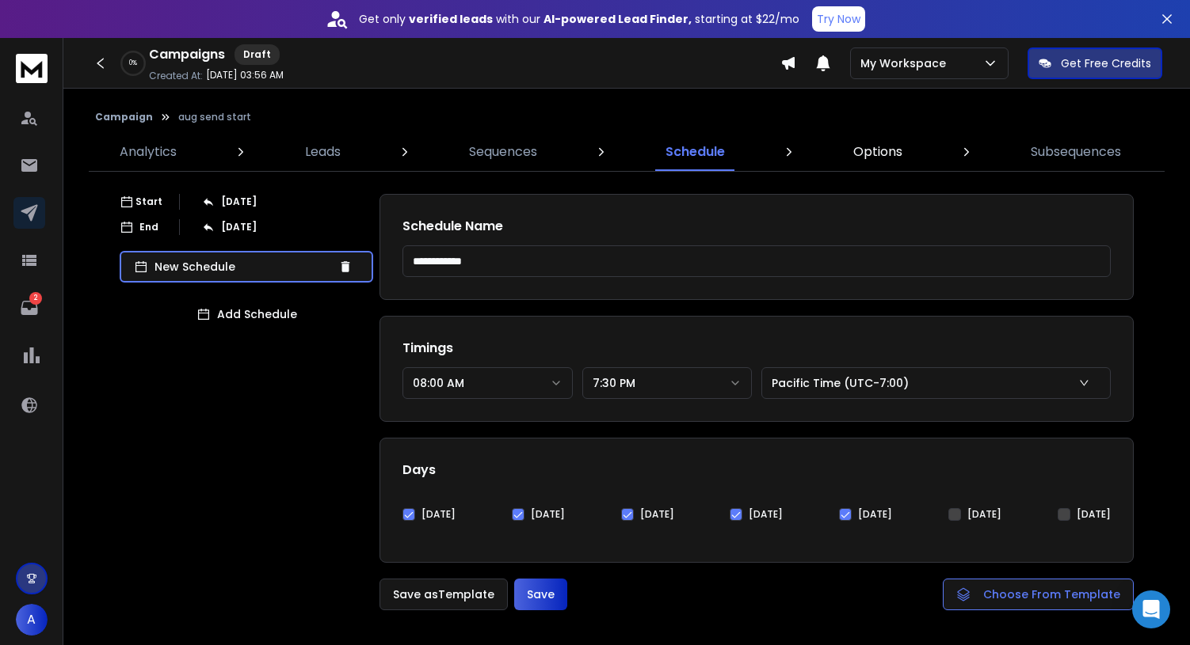
click at [879, 158] on p "Options" at bounding box center [877, 152] width 49 height 19
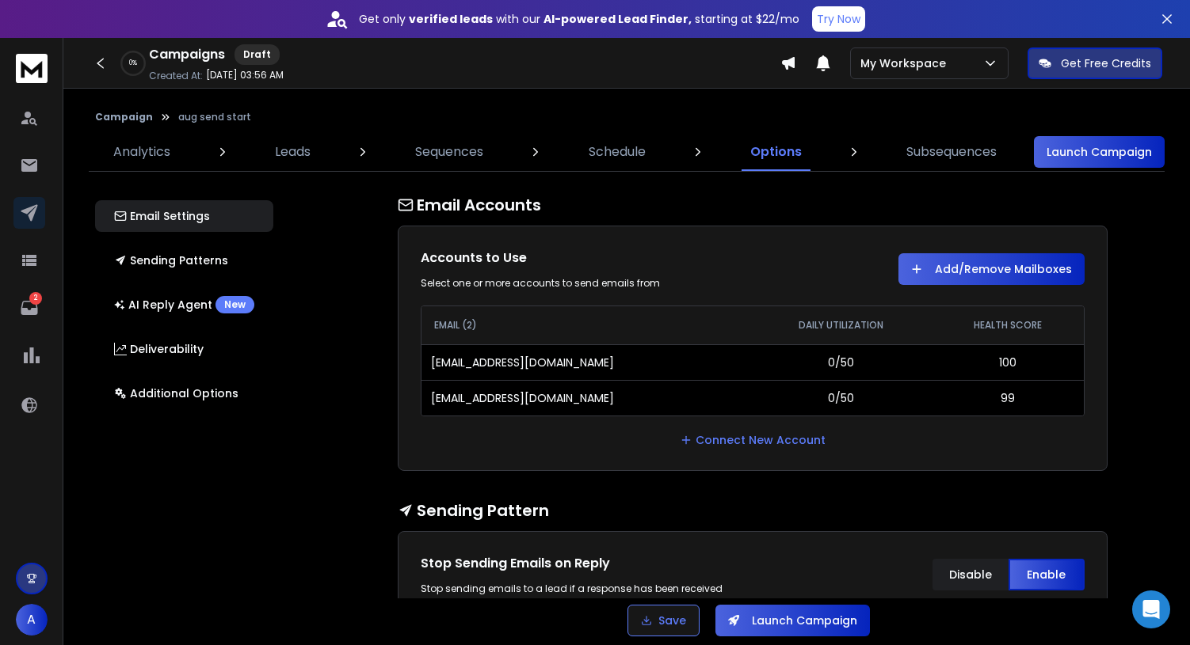
click at [824, 628] on button "Launch Campaign" at bounding box center [792, 621] width 154 height 32
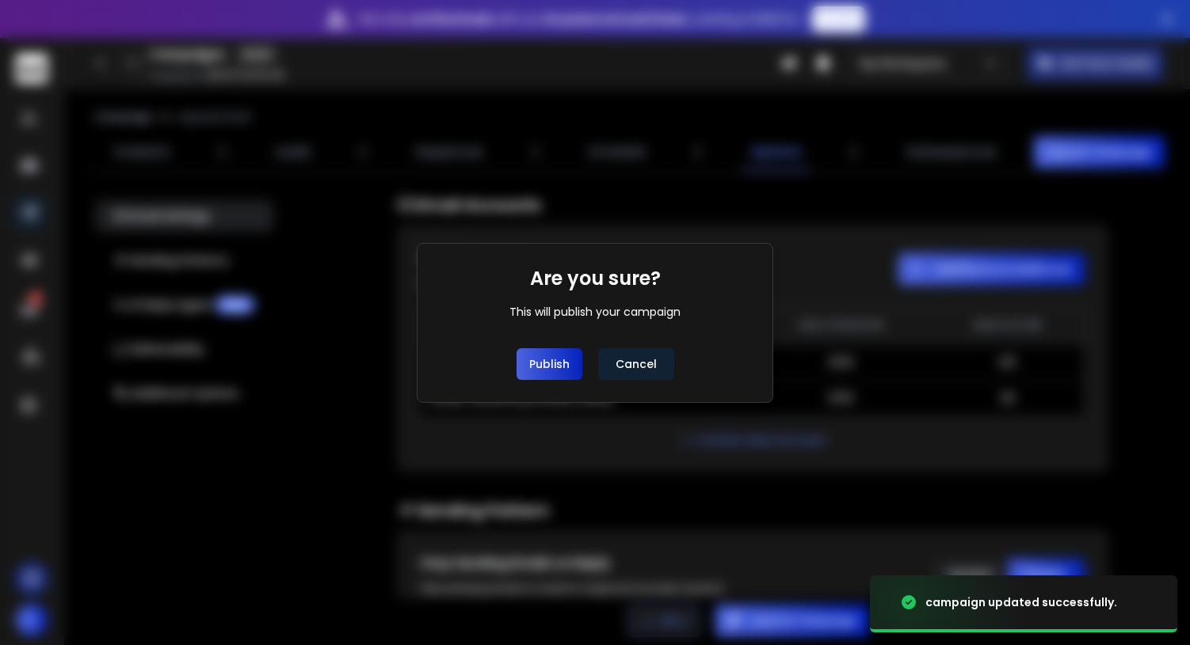
click at [550, 368] on button "Publish" at bounding box center [549, 364] width 66 height 32
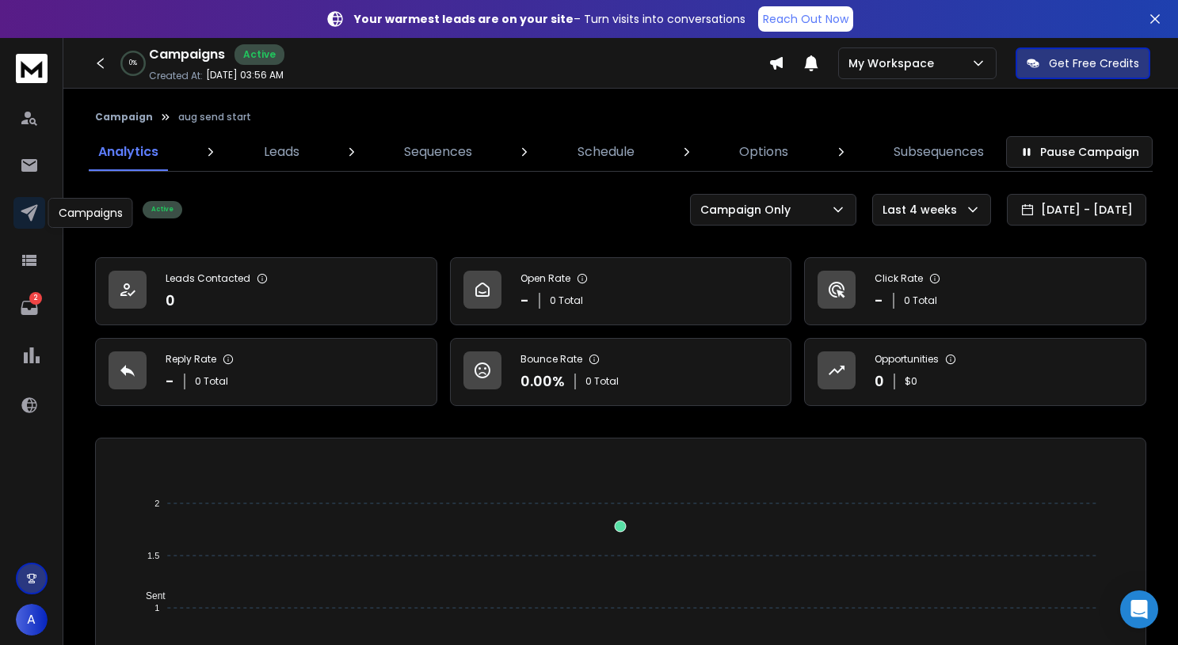
click at [20, 216] on icon at bounding box center [29, 213] width 19 height 19
